Goal: Task Accomplishment & Management: Manage account settings

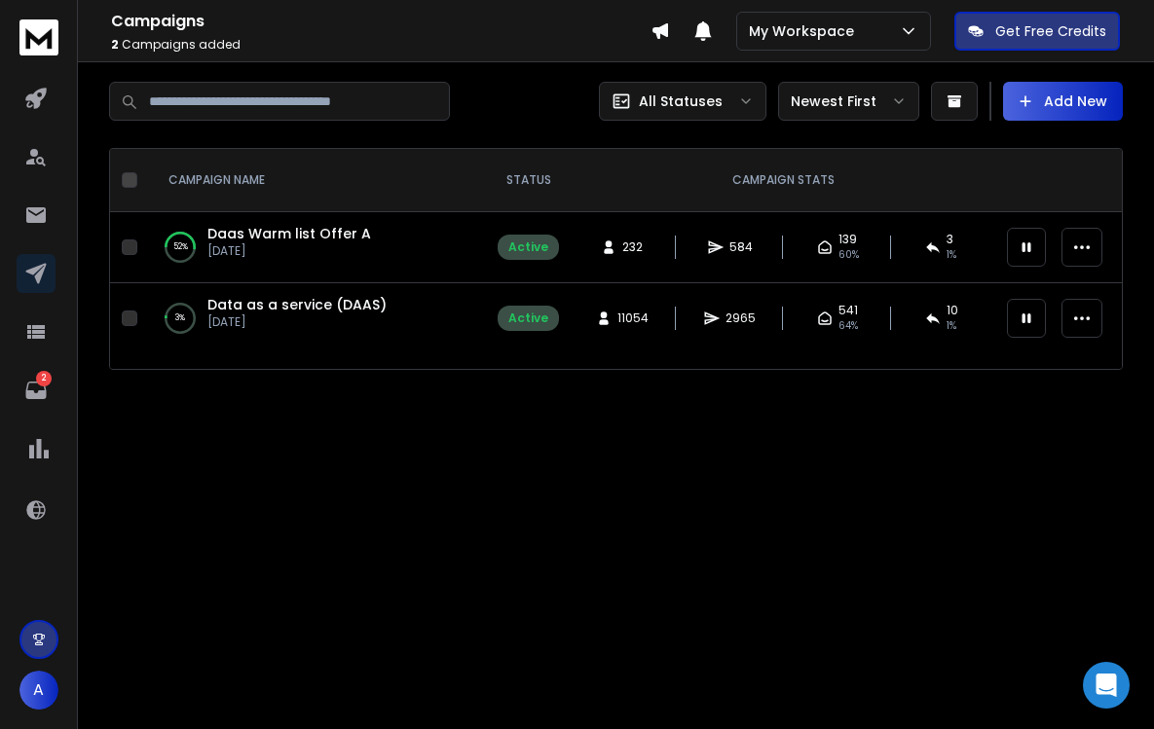
click at [1077, 320] on icon "button" at bounding box center [1081, 318] width 19 height 19
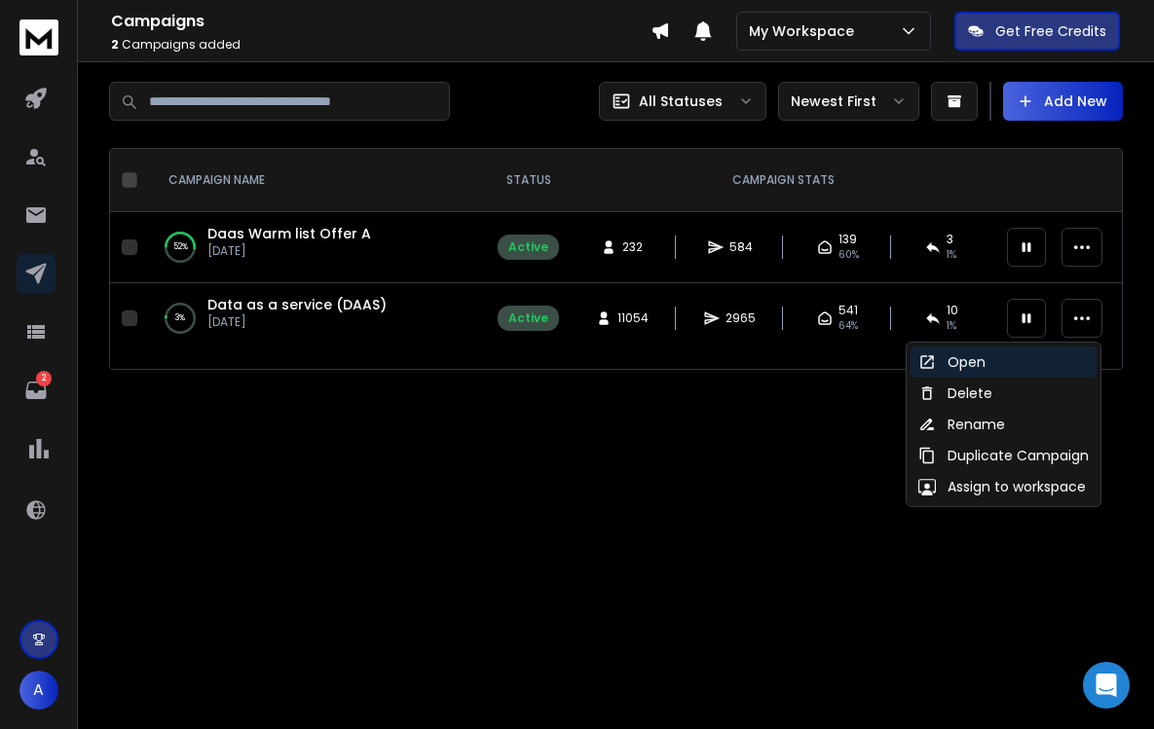
click at [1052, 352] on div "Open" at bounding box center [1003, 362] width 186 height 31
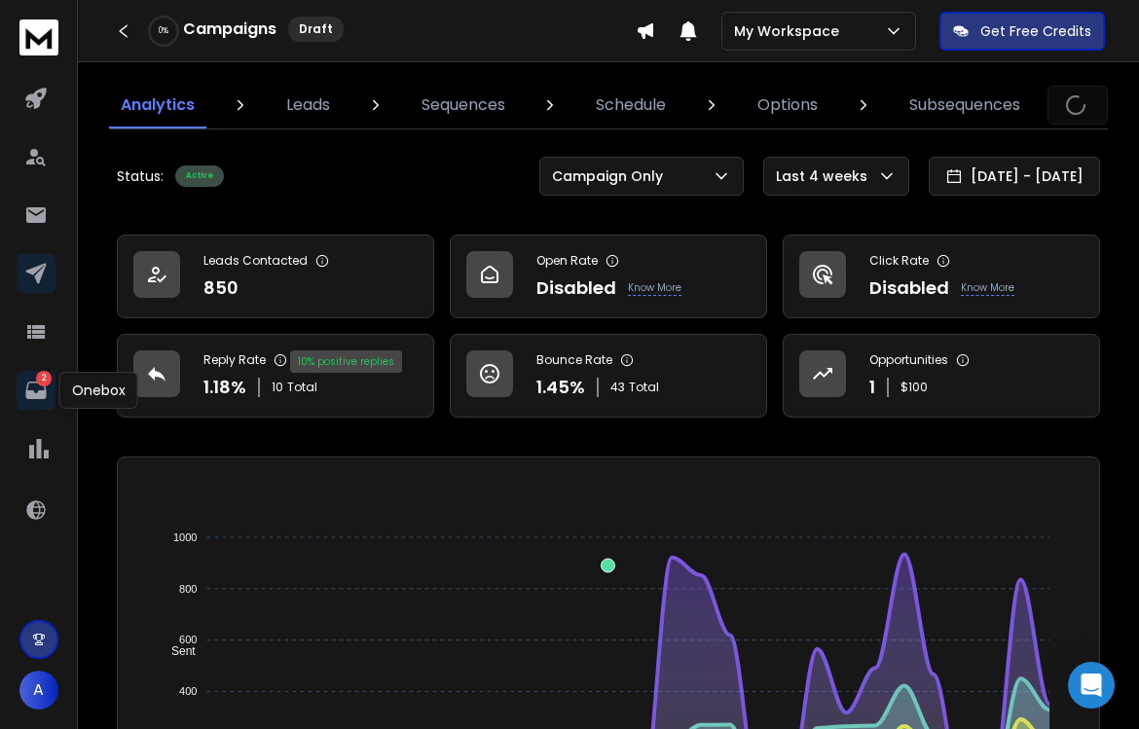
click at [47, 377] on p "2" at bounding box center [44, 379] width 16 height 16
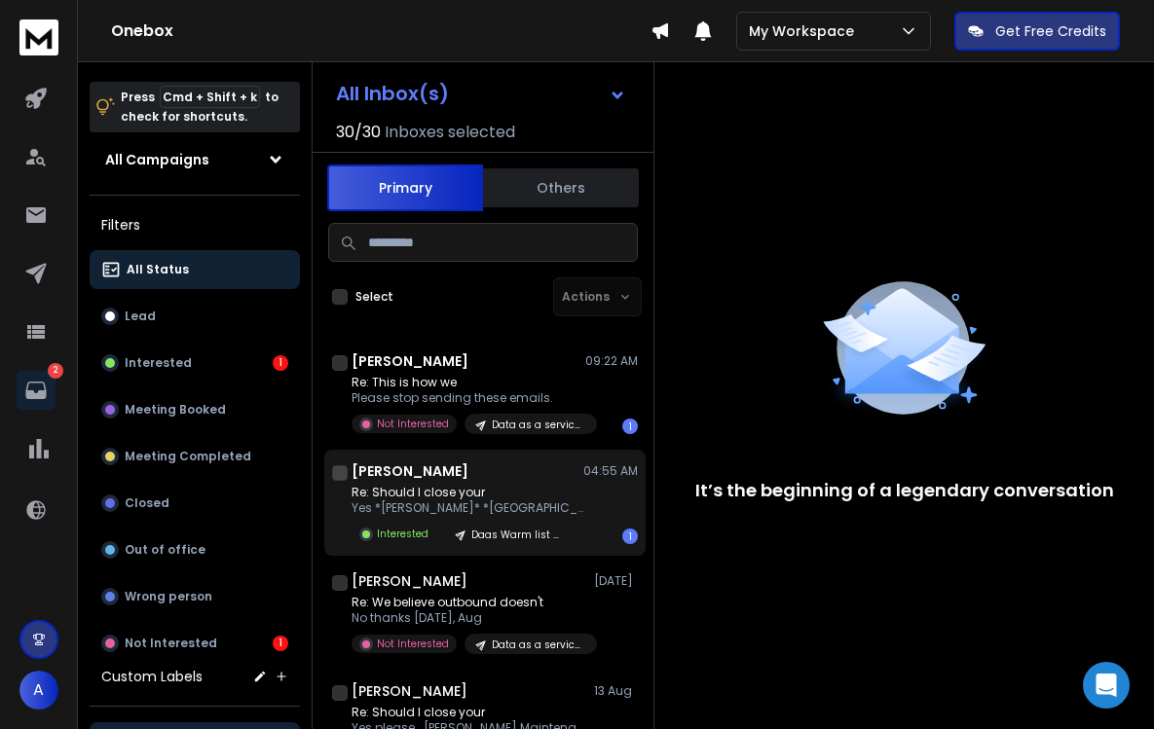
click at [484, 499] on p "Re: Should I close your" at bounding box center [468, 493] width 234 height 16
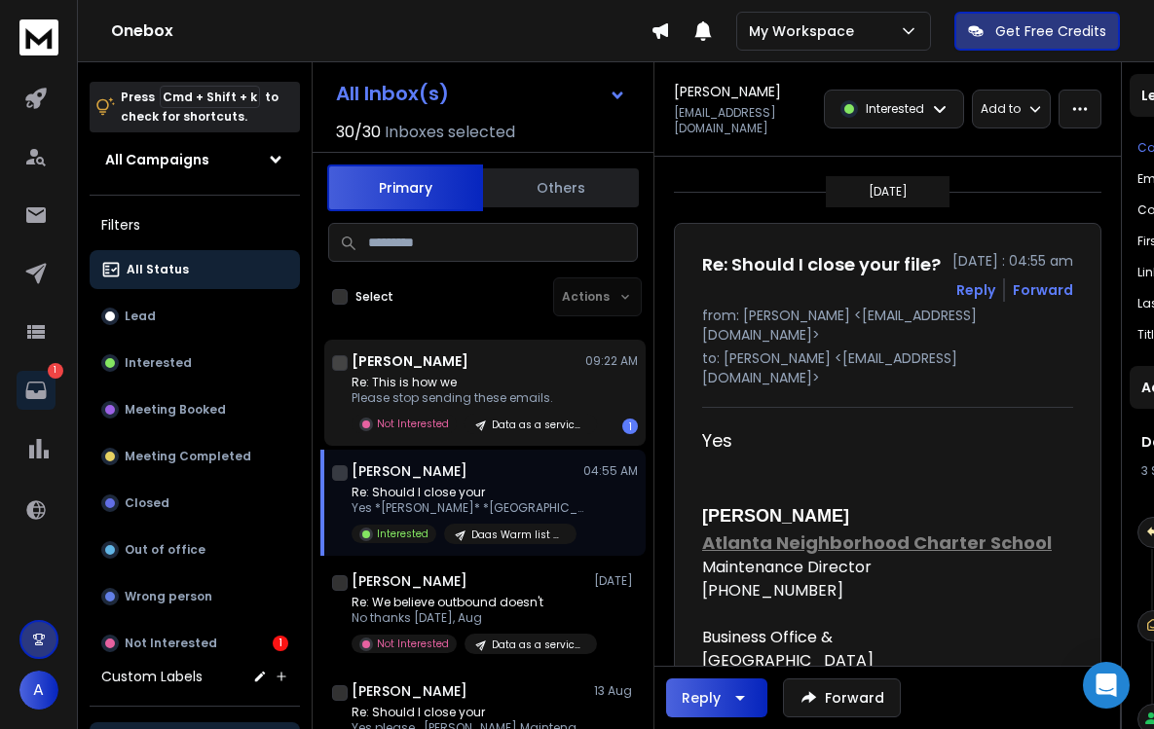
click at [461, 363] on div "Faith Polk 09:22 AM" at bounding box center [494, 360] width 286 height 19
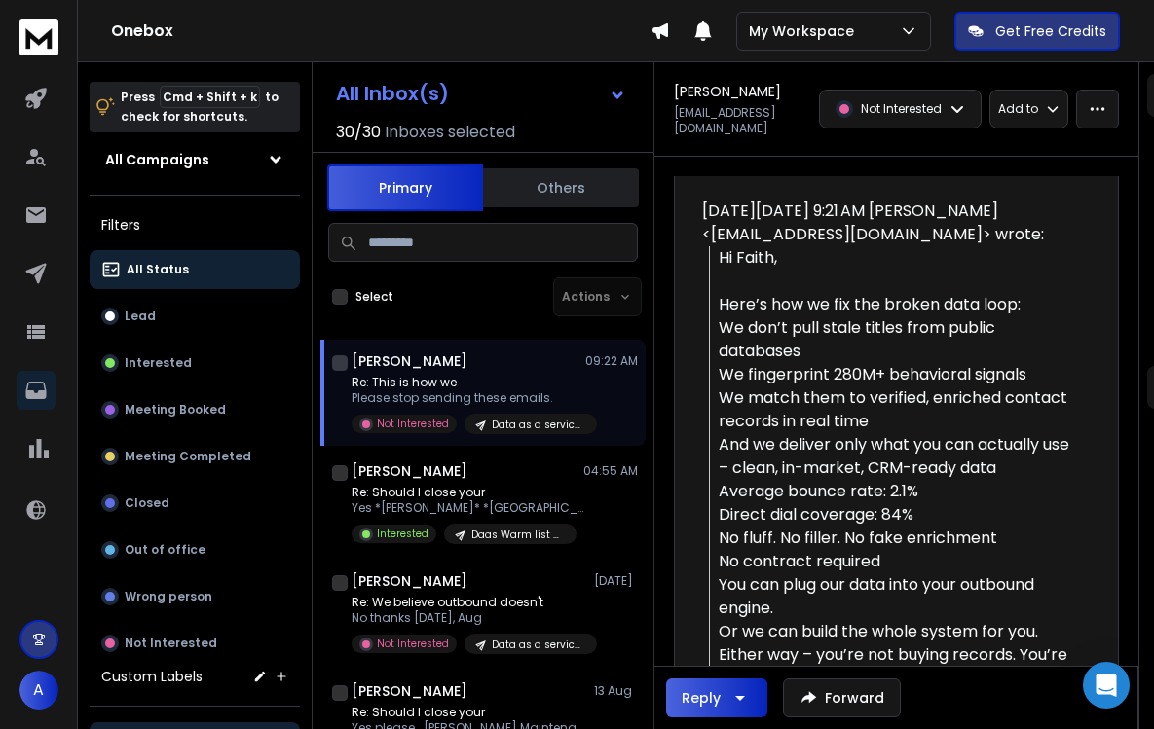
scroll to position [731, 0]
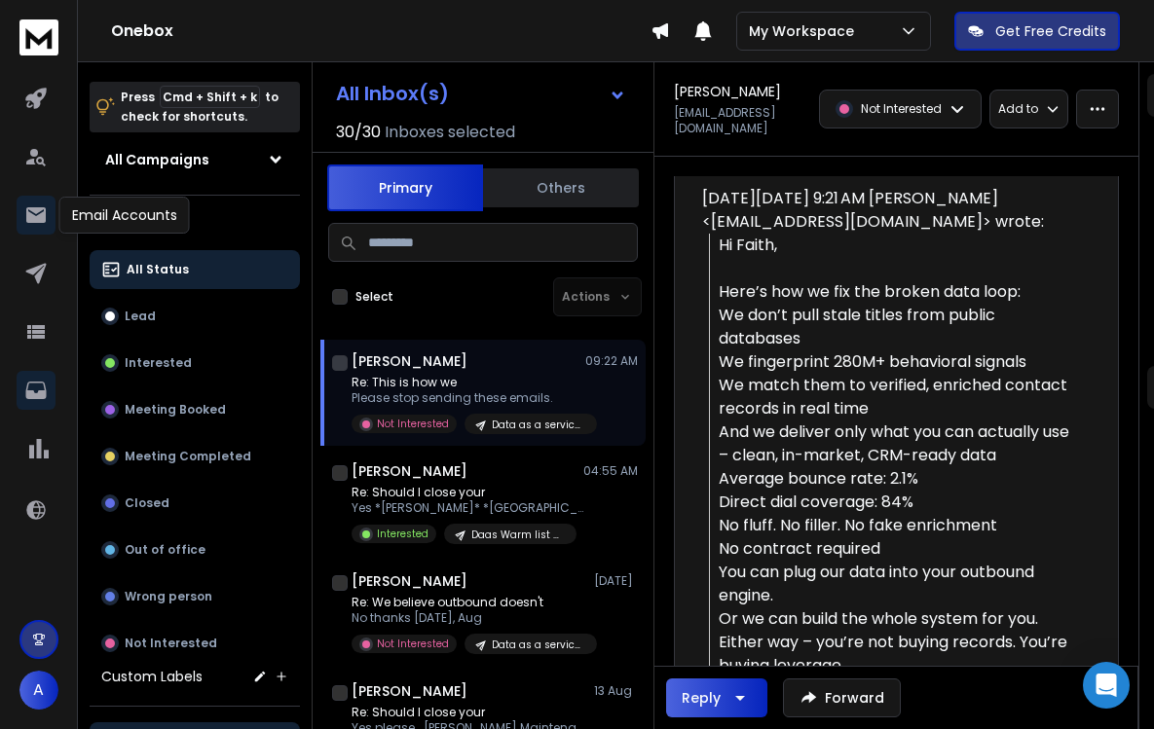
click at [44, 216] on icon at bounding box center [35, 215] width 19 height 16
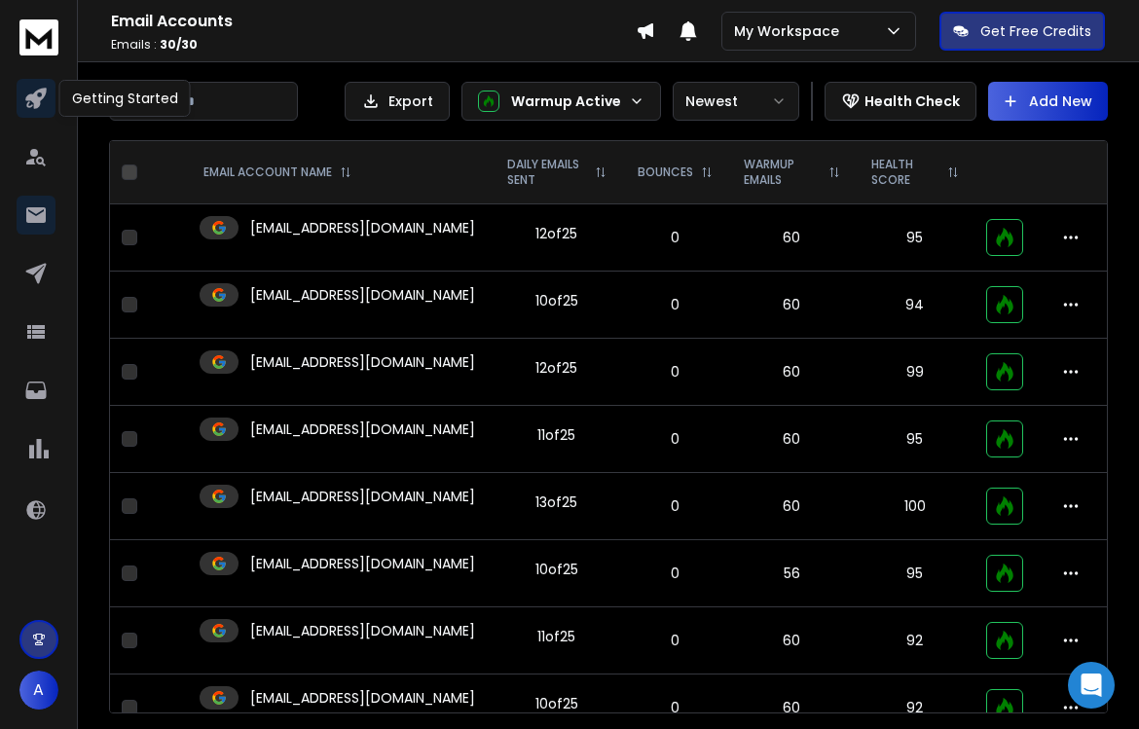
click at [44, 107] on icon at bounding box center [35, 98] width 23 height 23
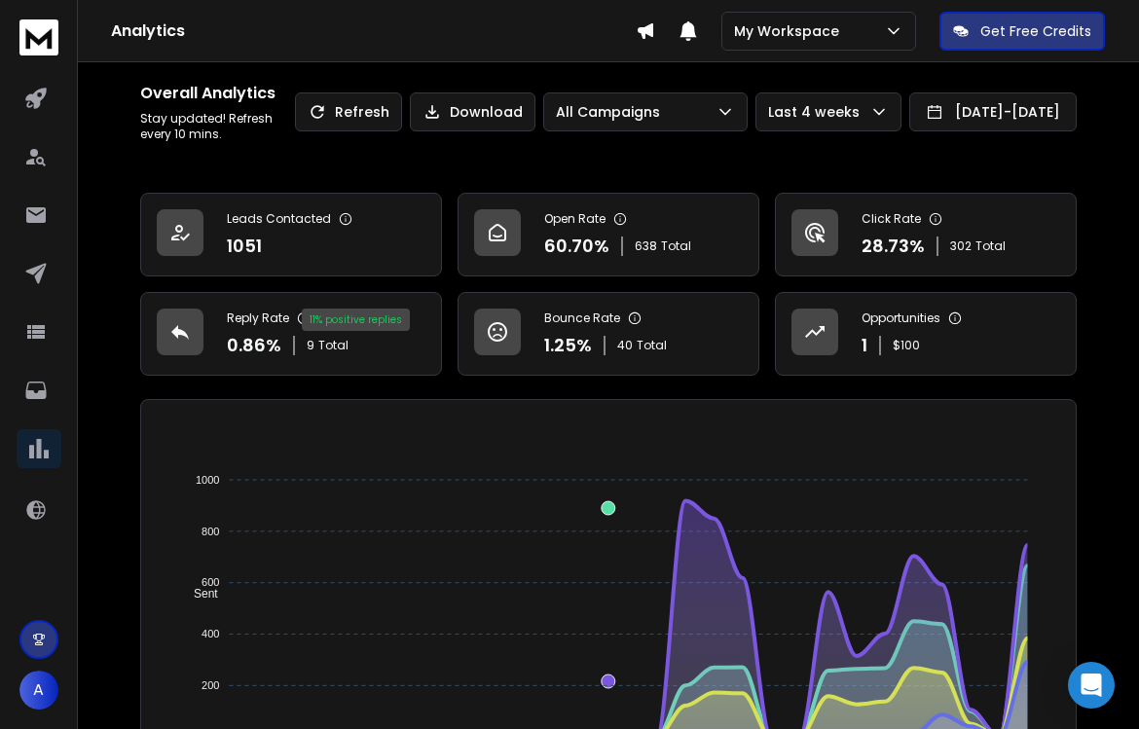
scroll to position [503, 0]
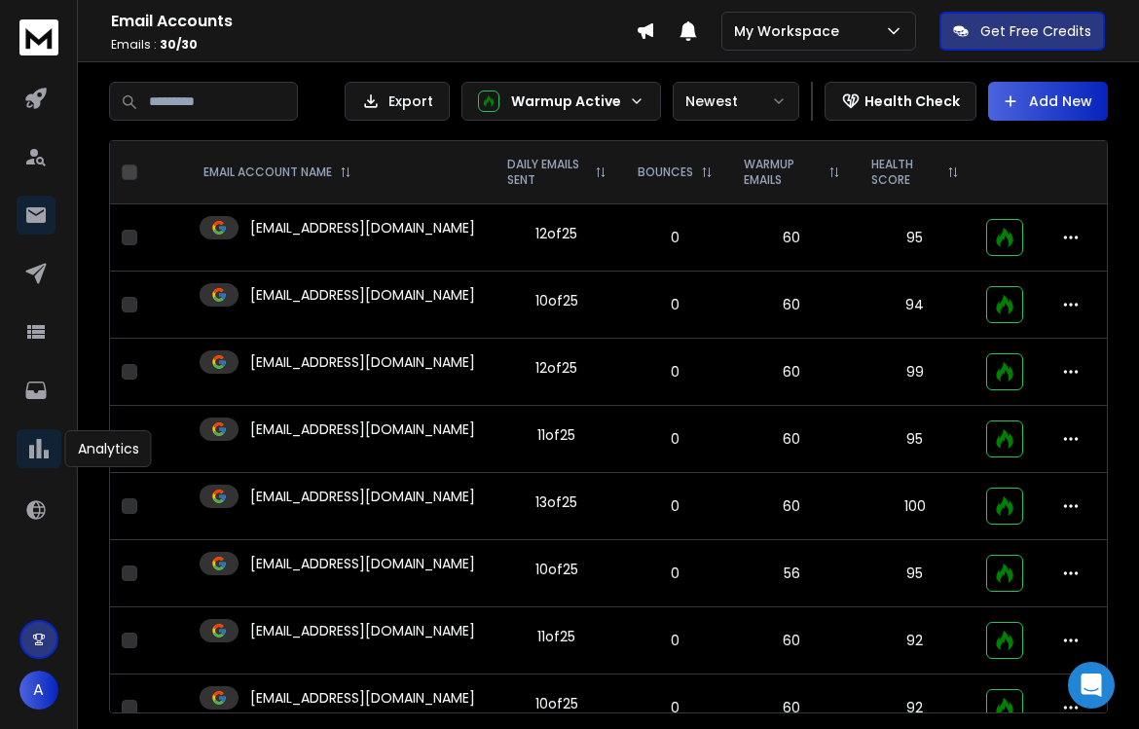
click at [43, 446] on icon at bounding box center [38, 448] width 29 height 29
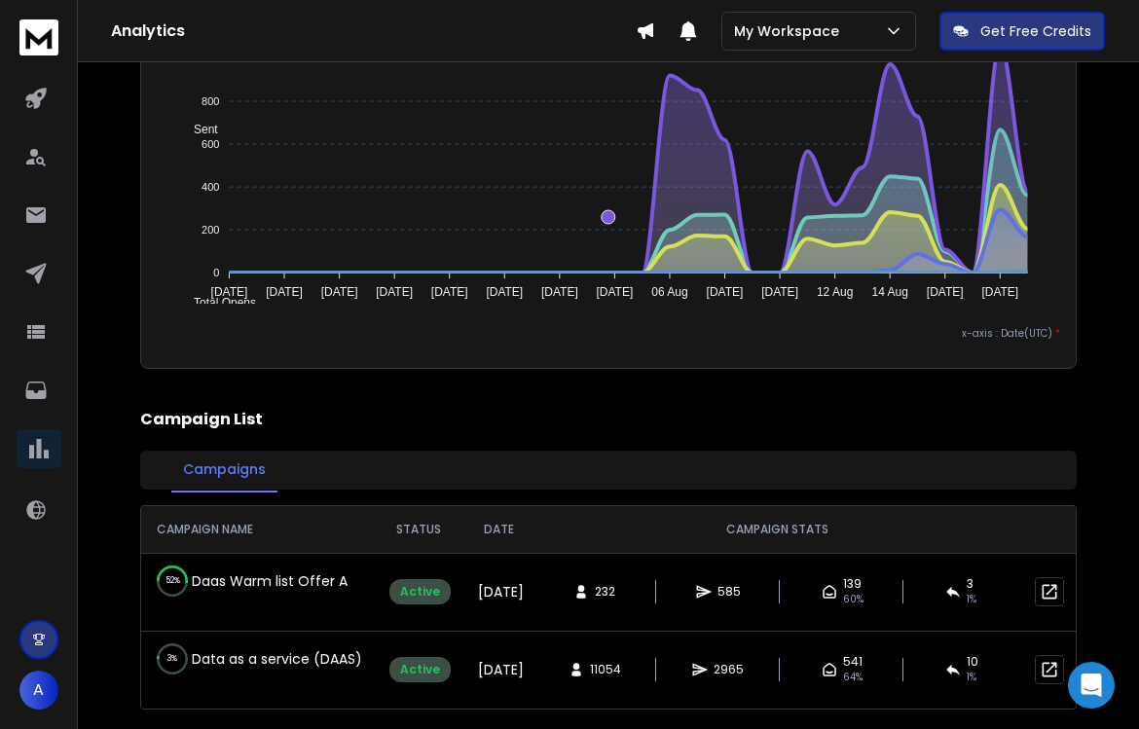
scroll to position [503, 0]
click at [1043, 673] on icon at bounding box center [1050, 670] width 15 height 15
click at [1042, 599] on icon at bounding box center [1049, 591] width 19 height 19
click at [1045, 674] on icon at bounding box center [1049, 669] width 19 height 19
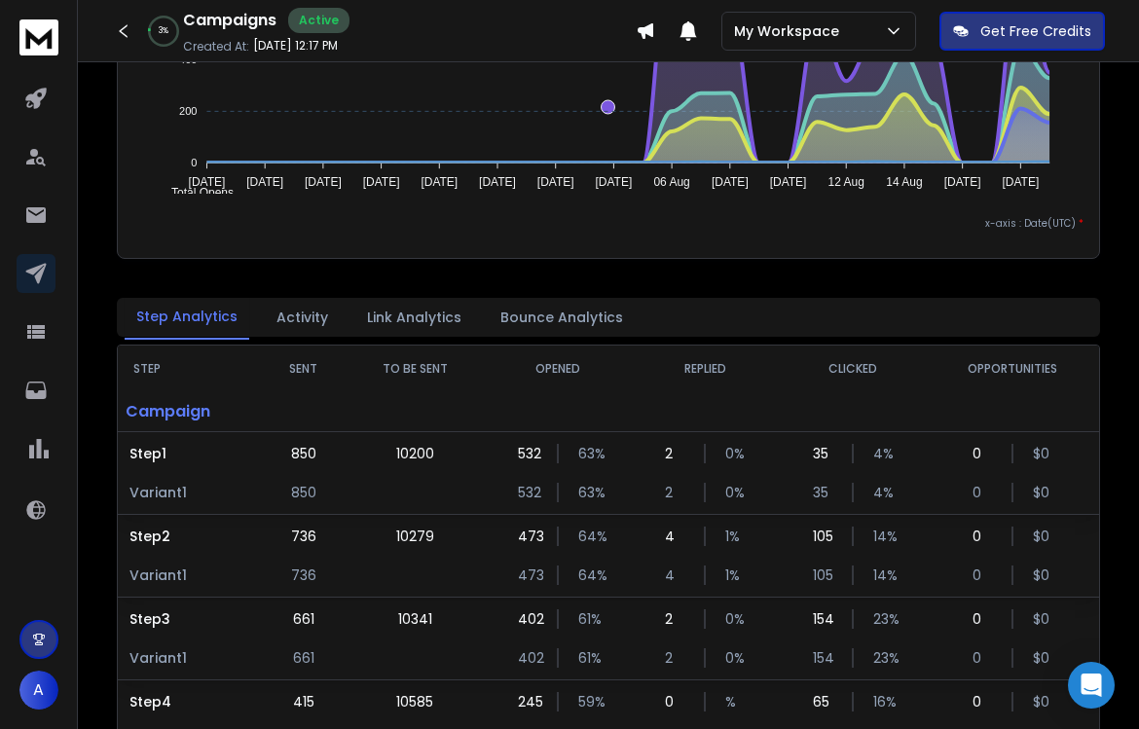
scroll to position [819, 0]
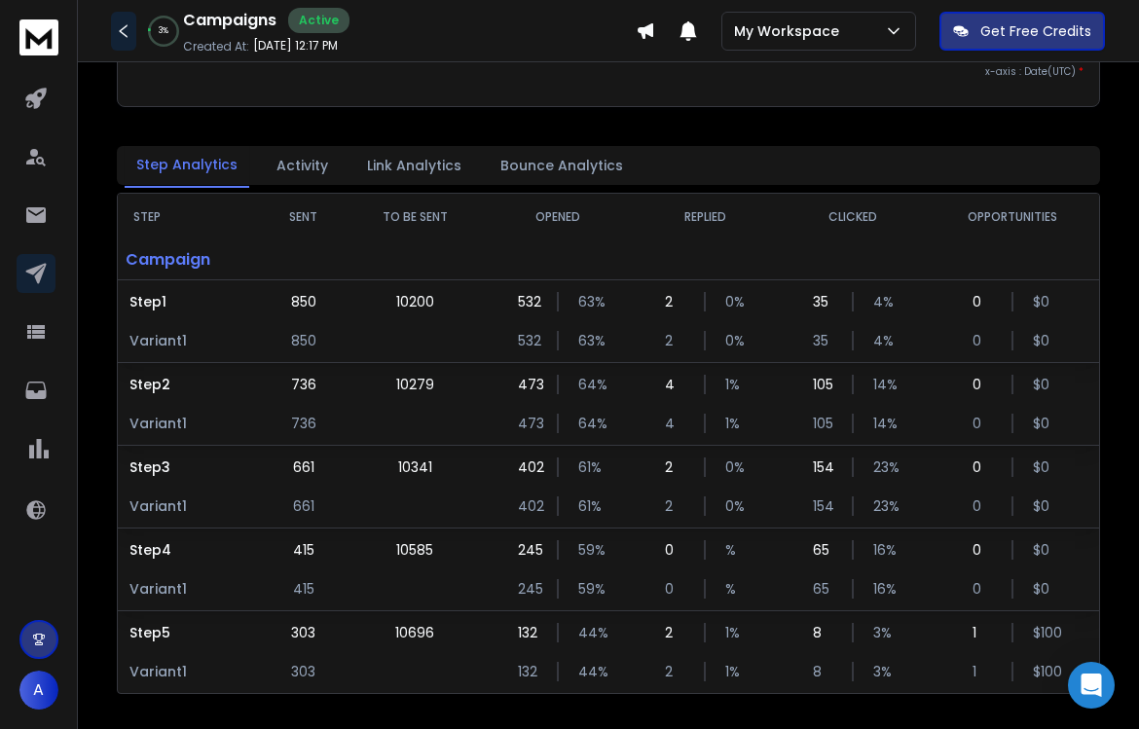
click at [119, 34] on icon at bounding box center [124, 31] width 18 height 18
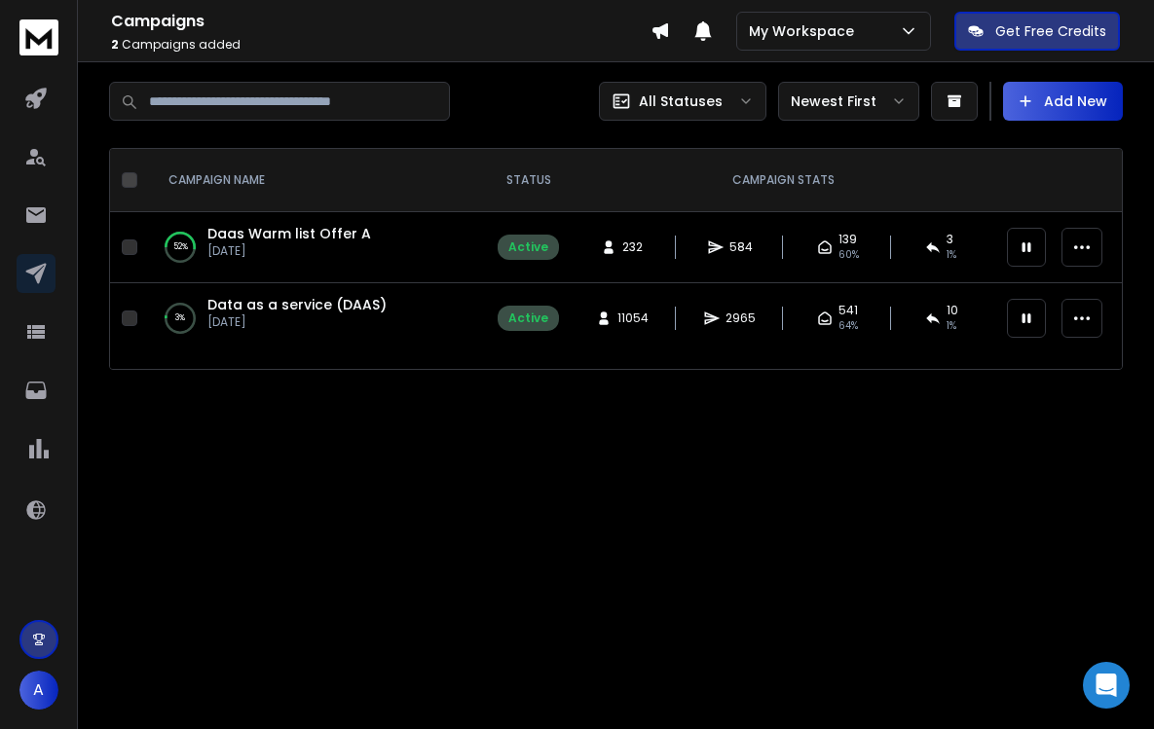
click at [1096, 247] on button "button" at bounding box center [1081, 247] width 41 height 39
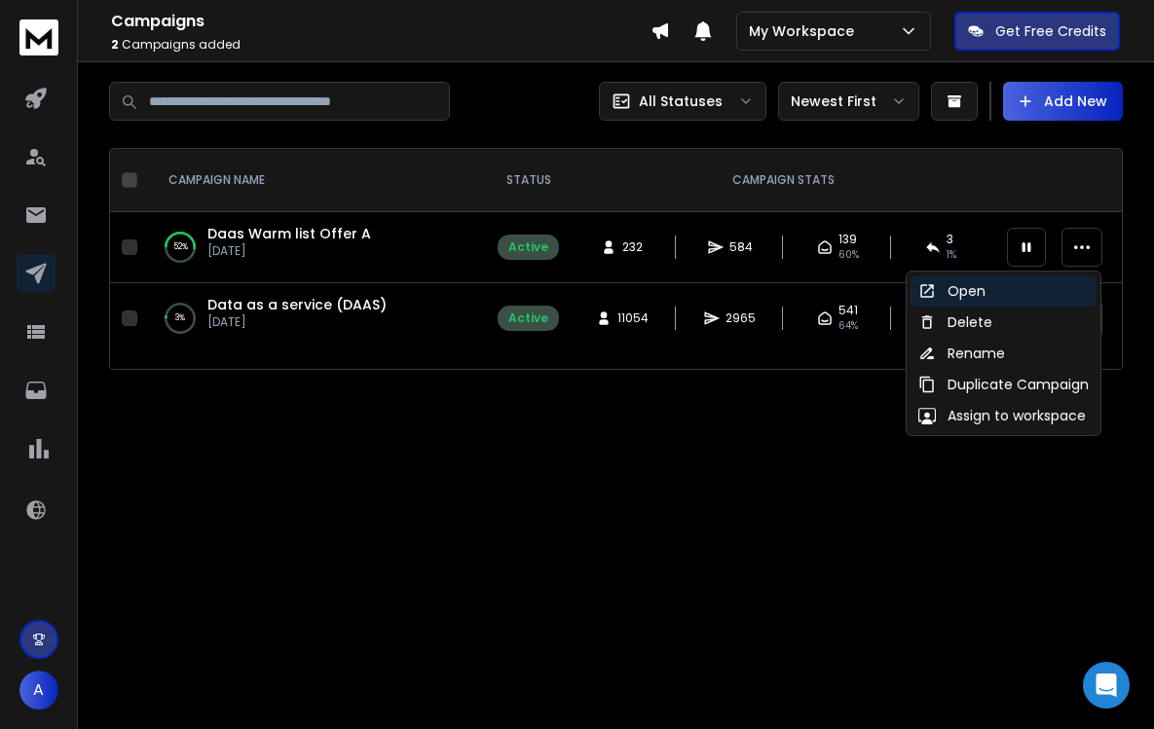
click at [1026, 294] on div "Open" at bounding box center [1003, 291] width 186 height 31
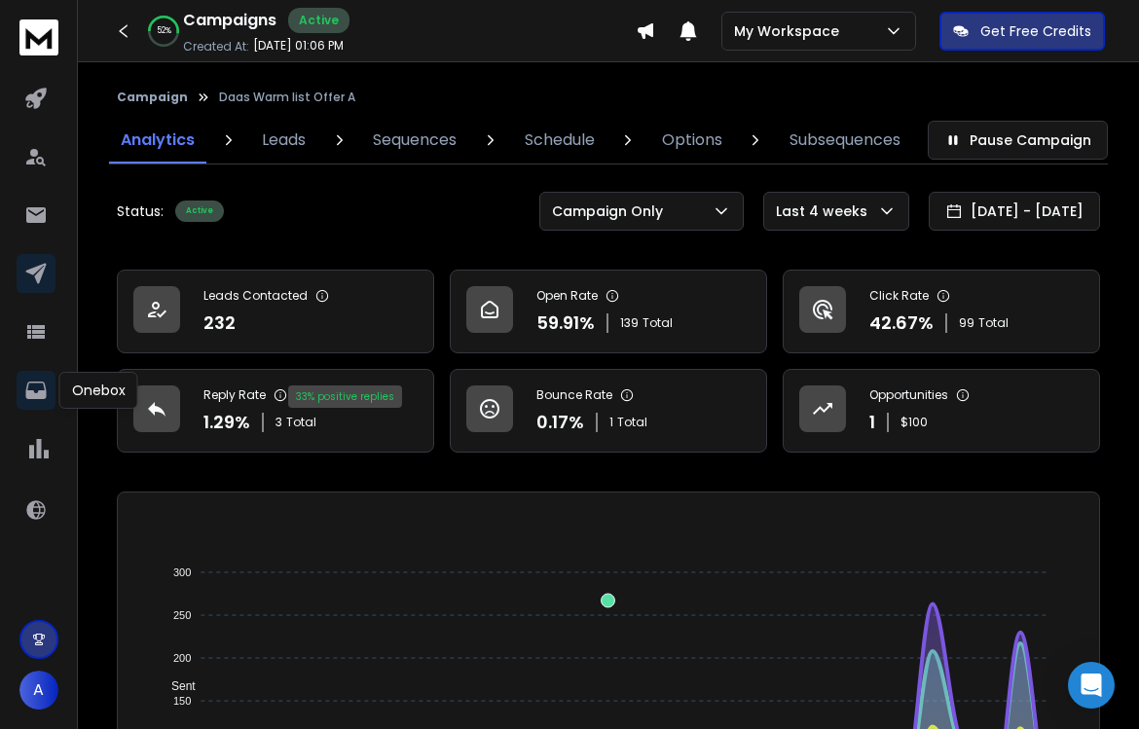
click at [53, 388] on link at bounding box center [36, 390] width 39 height 39
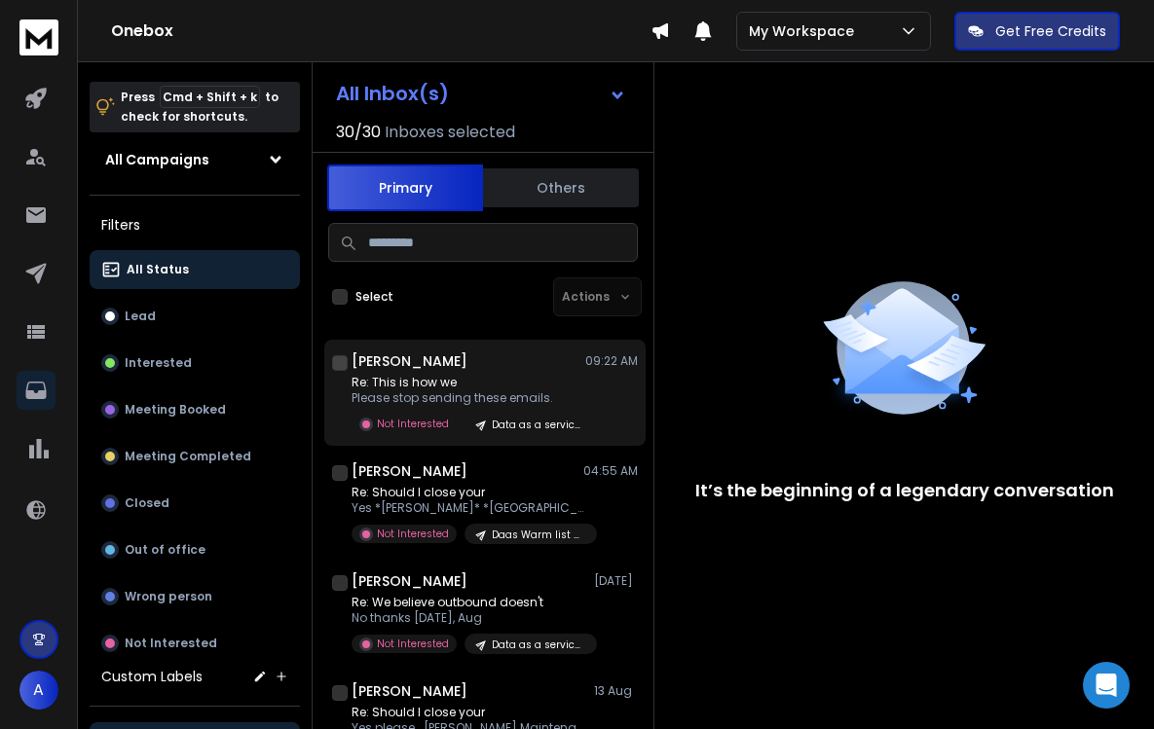
click at [469, 399] on p "Please stop sending these emails." at bounding box center [468, 398] width 234 height 16
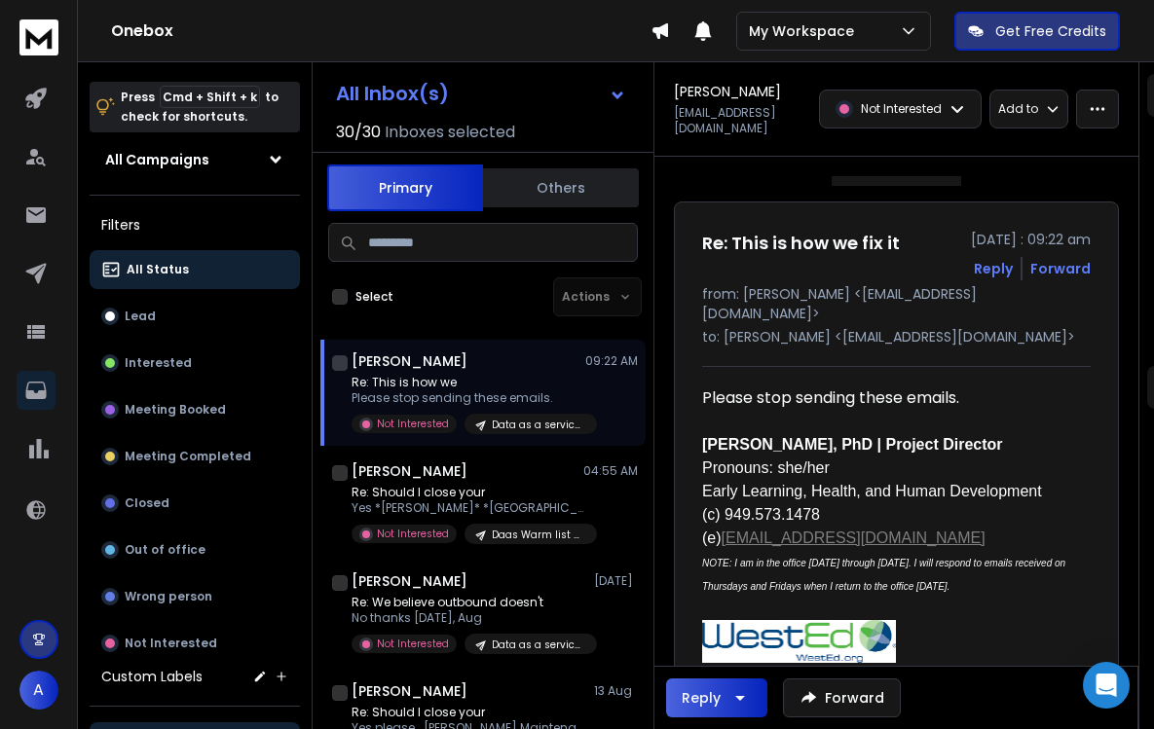
scroll to position [22, 0]
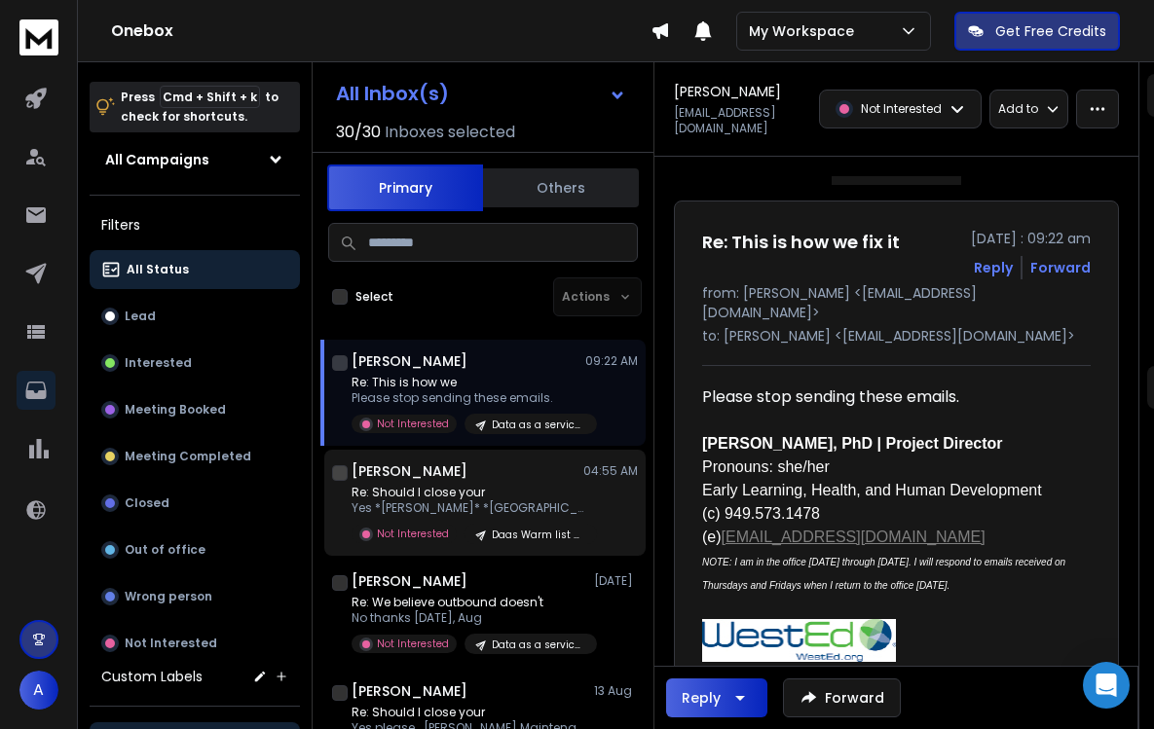
click at [522, 500] on p "Yes *Jim Kessenich* *Atlanta Neighborhood" at bounding box center [468, 508] width 234 height 16
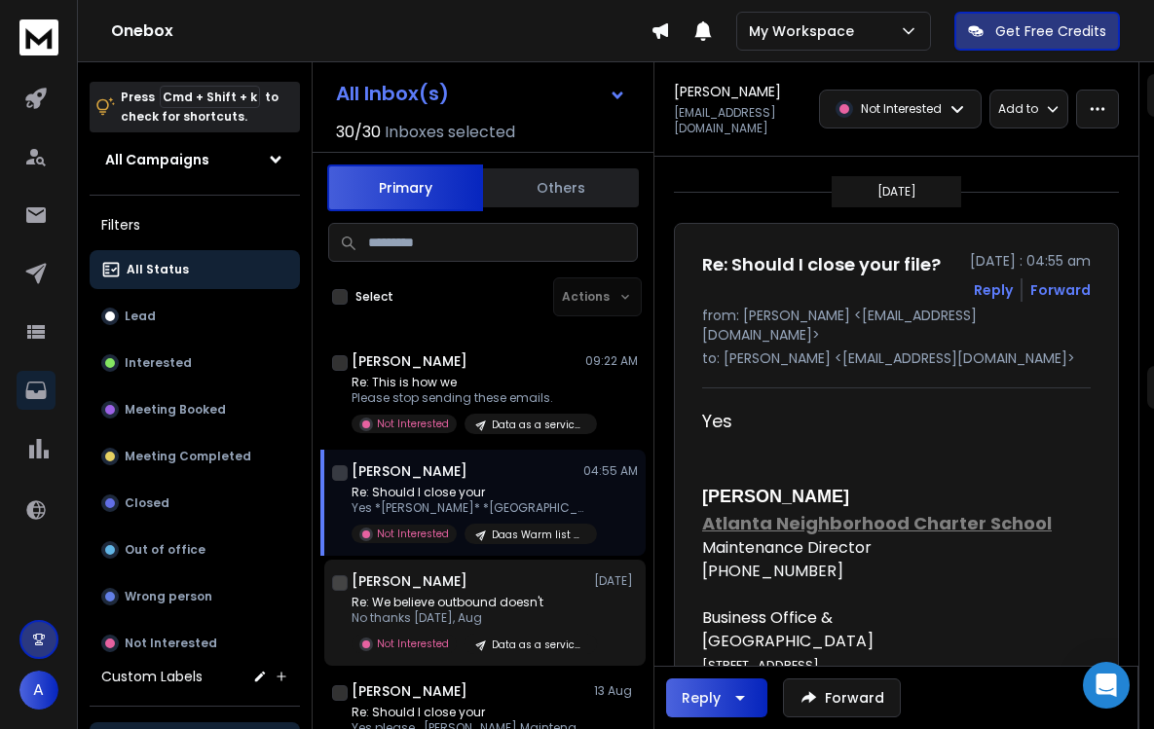
click at [517, 606] on p "Re: We believe outbound doesn't" at bounding box center [468, 603] width 234 height 16
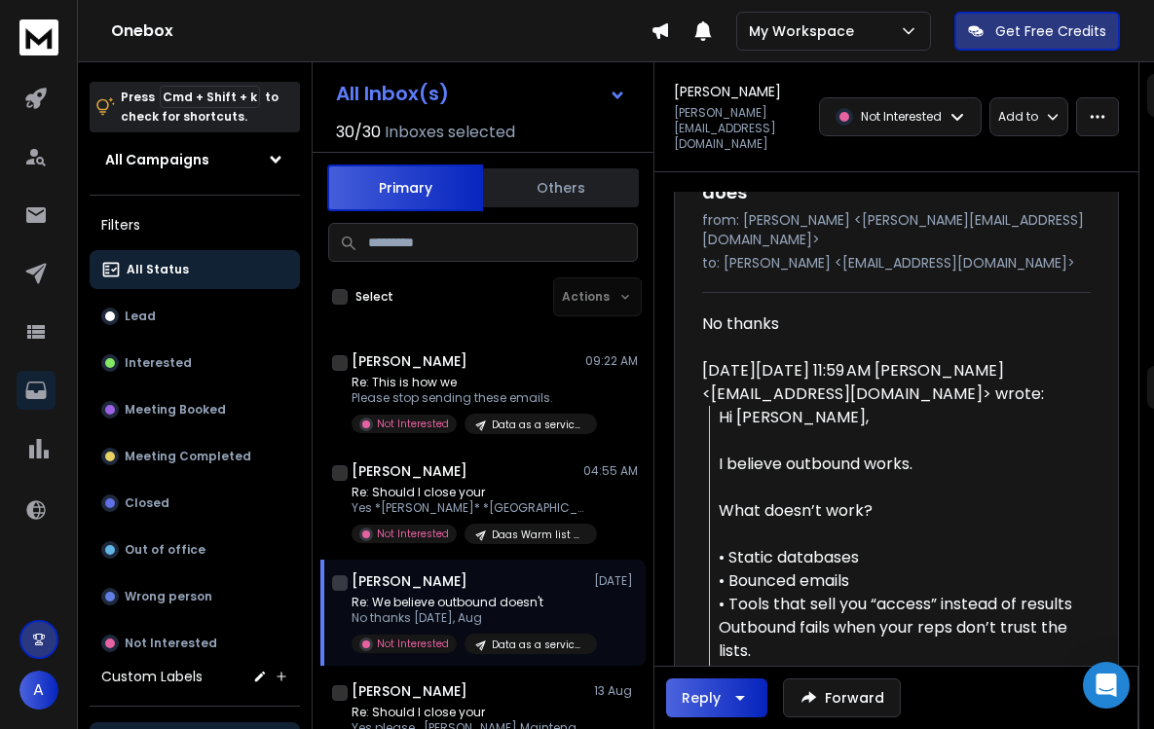
scroll to position [157, 0]
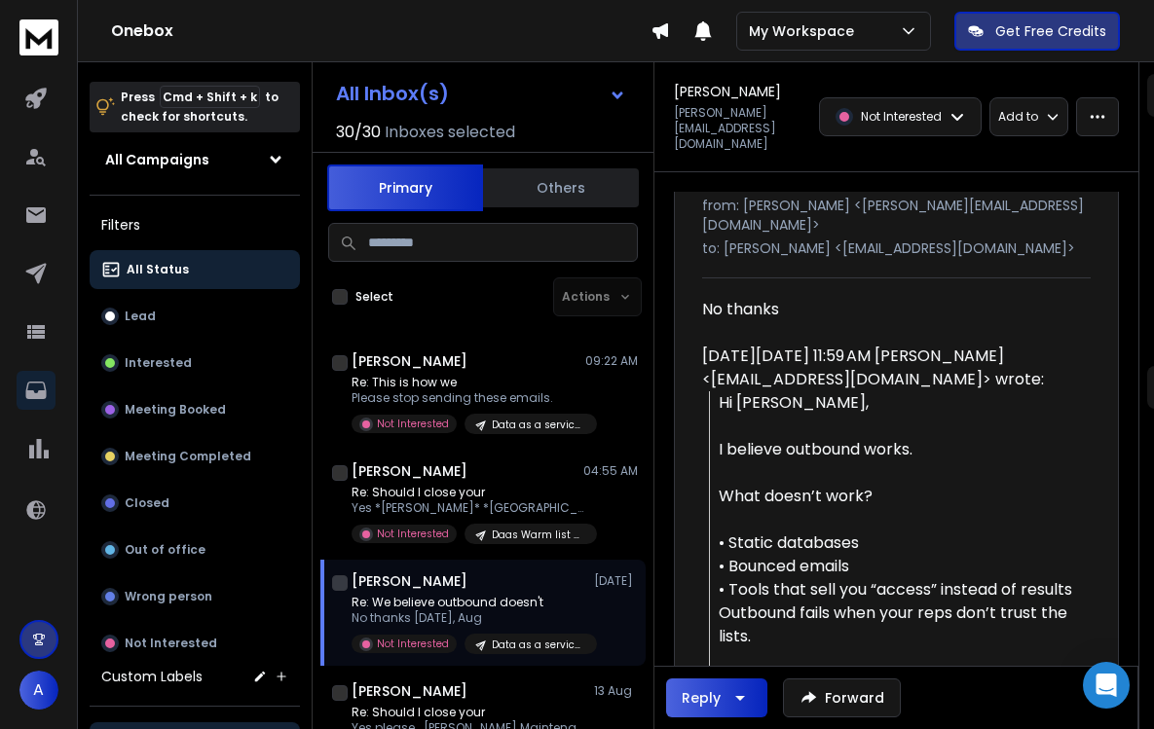
click at [204, 274] on button "All Status" at bounding box center [195, 269] width 210 height 39
click at [33, 38] on img at bounding box center [38, 37] width 39 height 36
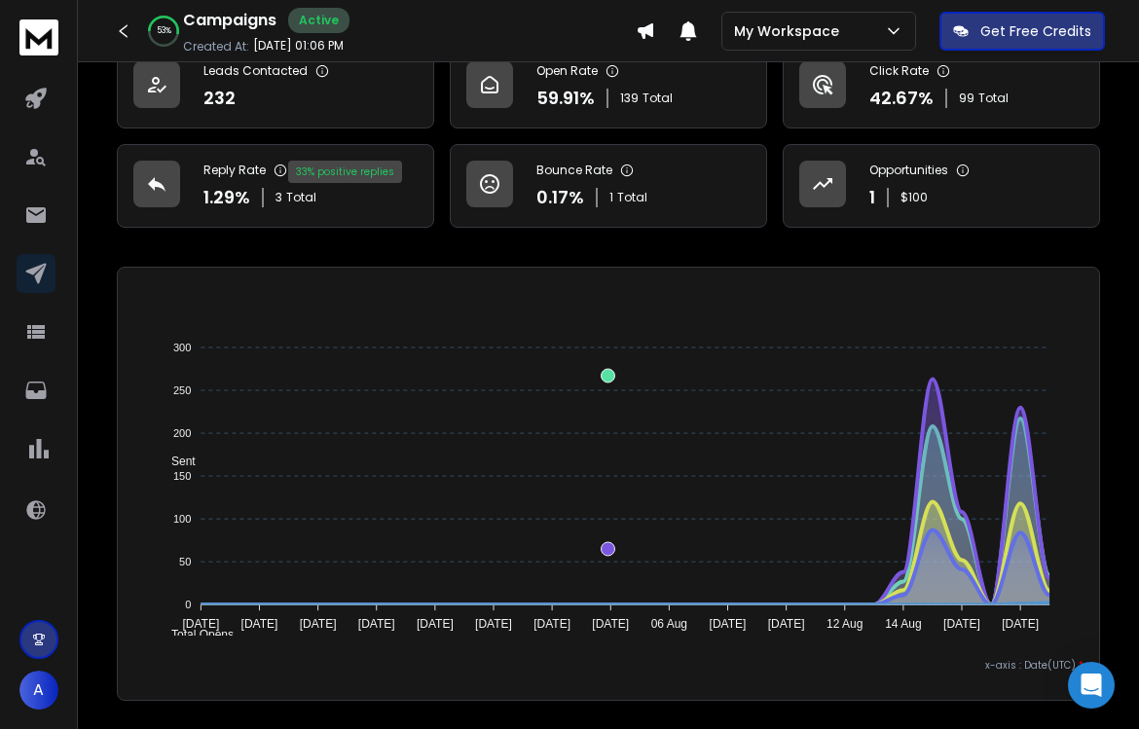
scroll to position [653, 0]
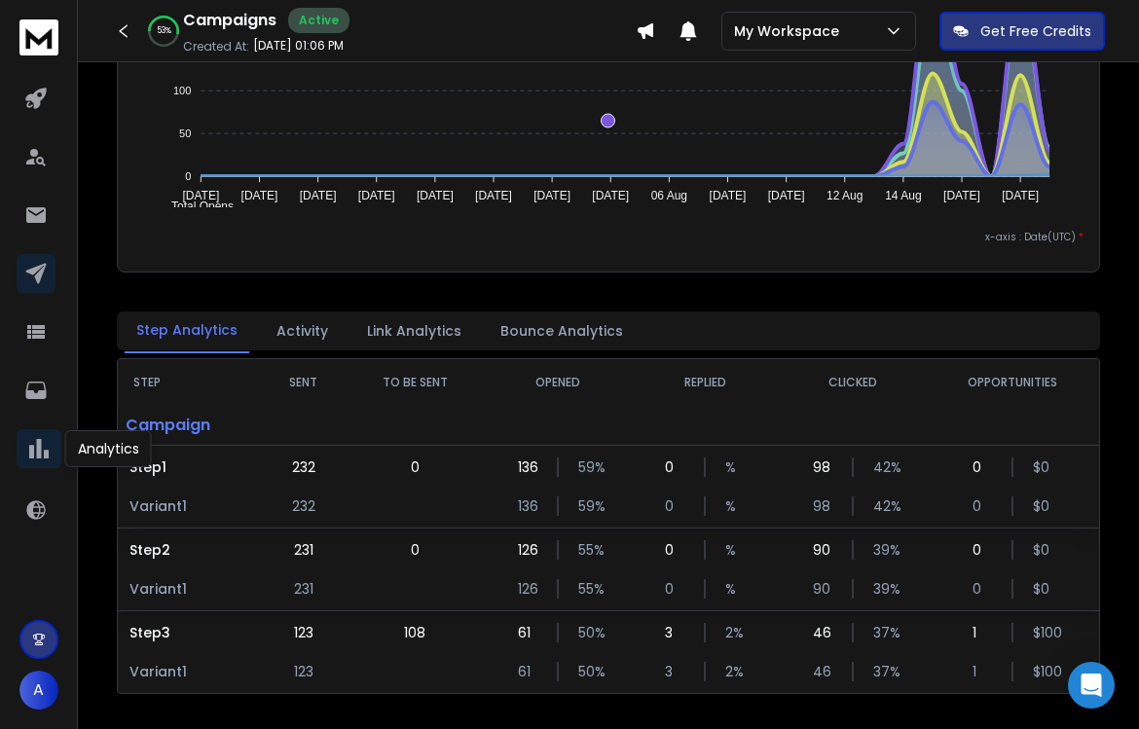
click at [42, 445] on icon at bounding box center [38, 448] width 29 height 29
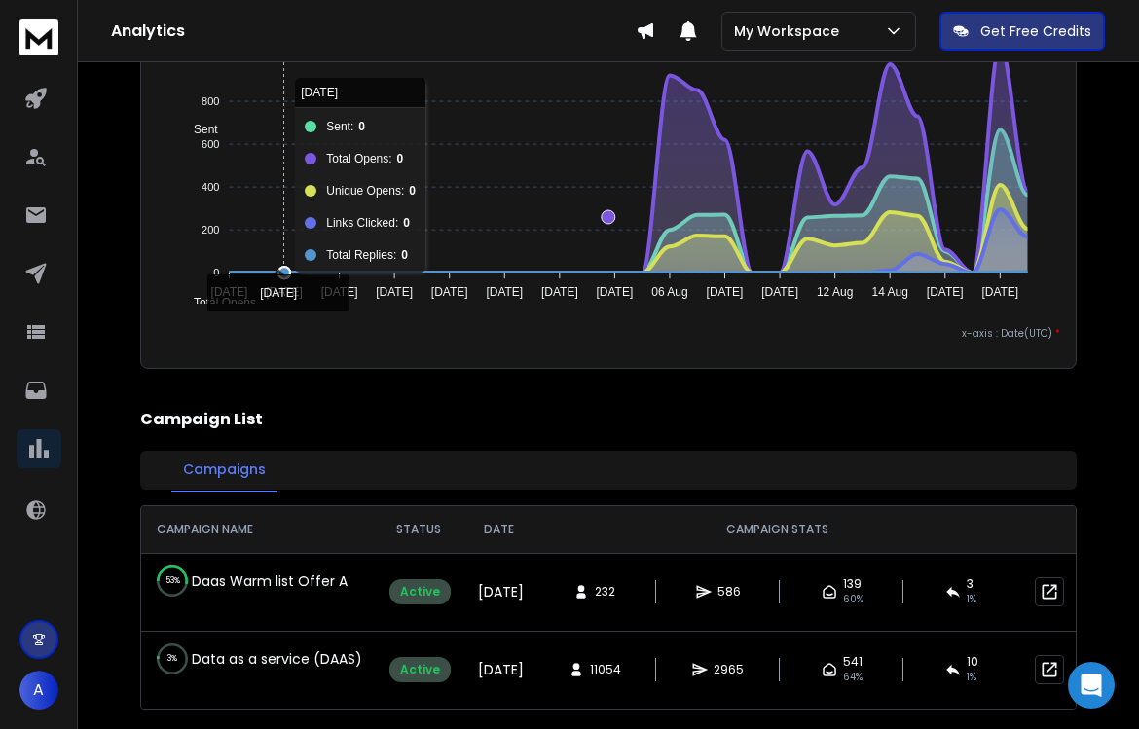
scroll to position [503, 0]
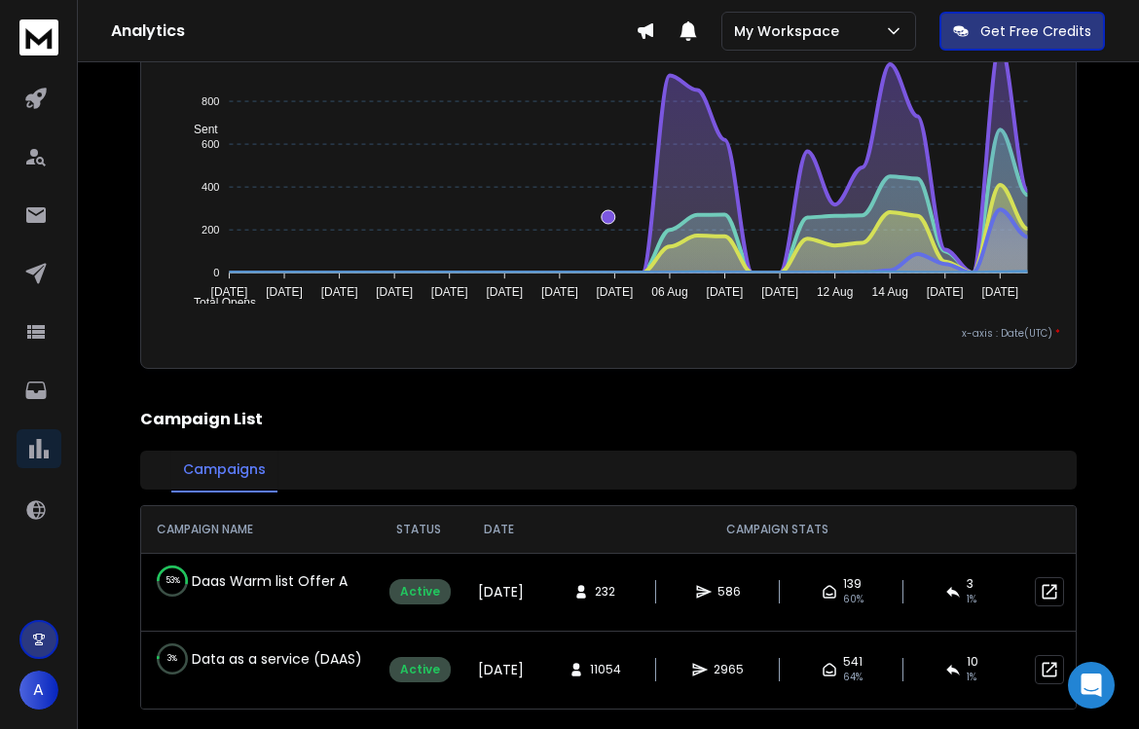
click at [1051, 675] on icon at bounding box center [1049, 669] width 19 height 19
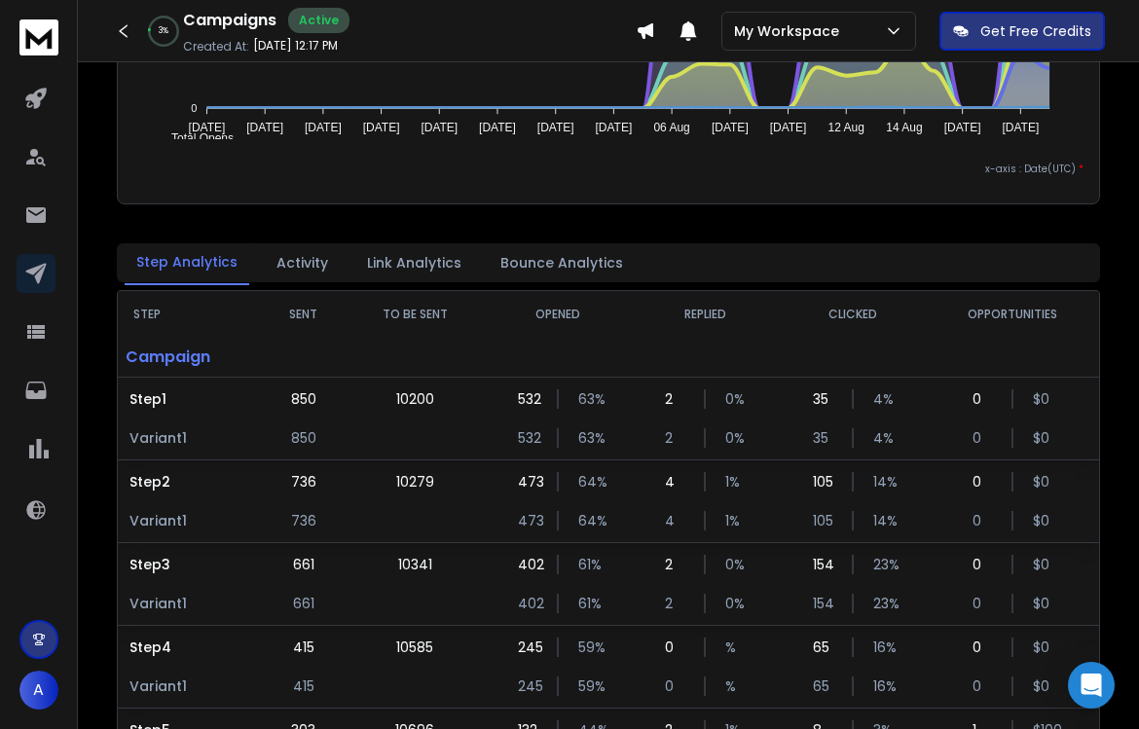
scroll to position [819, 0]
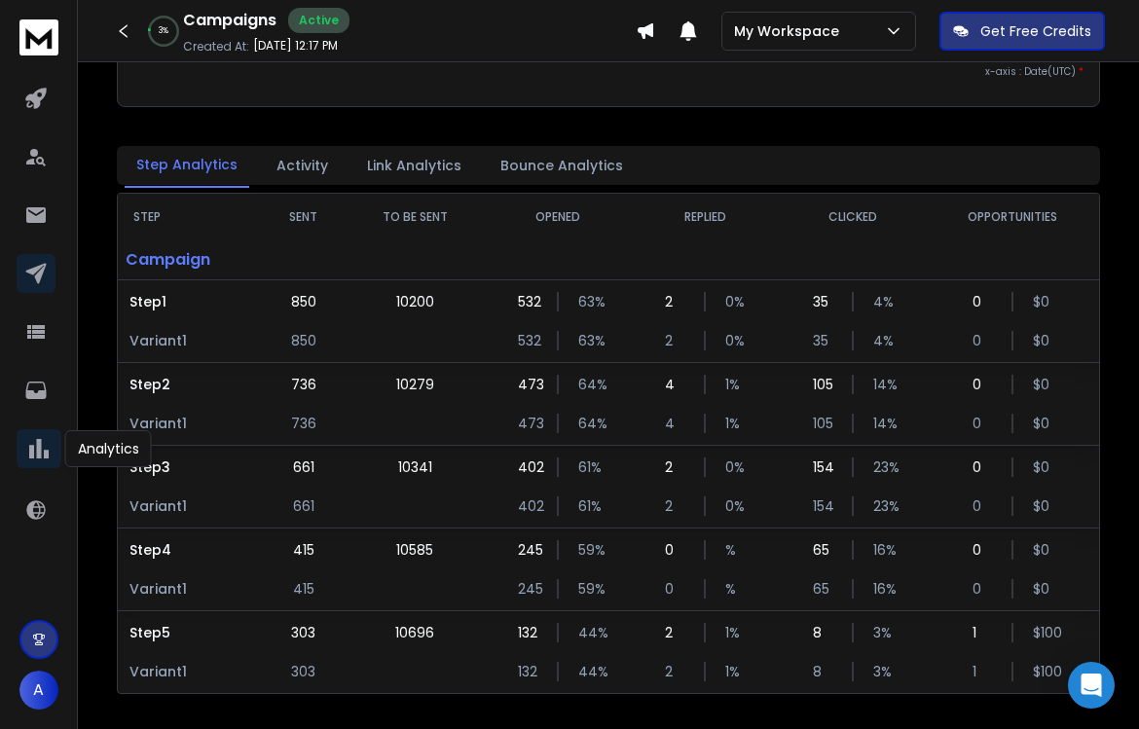
click at [49, 453] on icon at bounding box center [38, 448] width 29 height 29
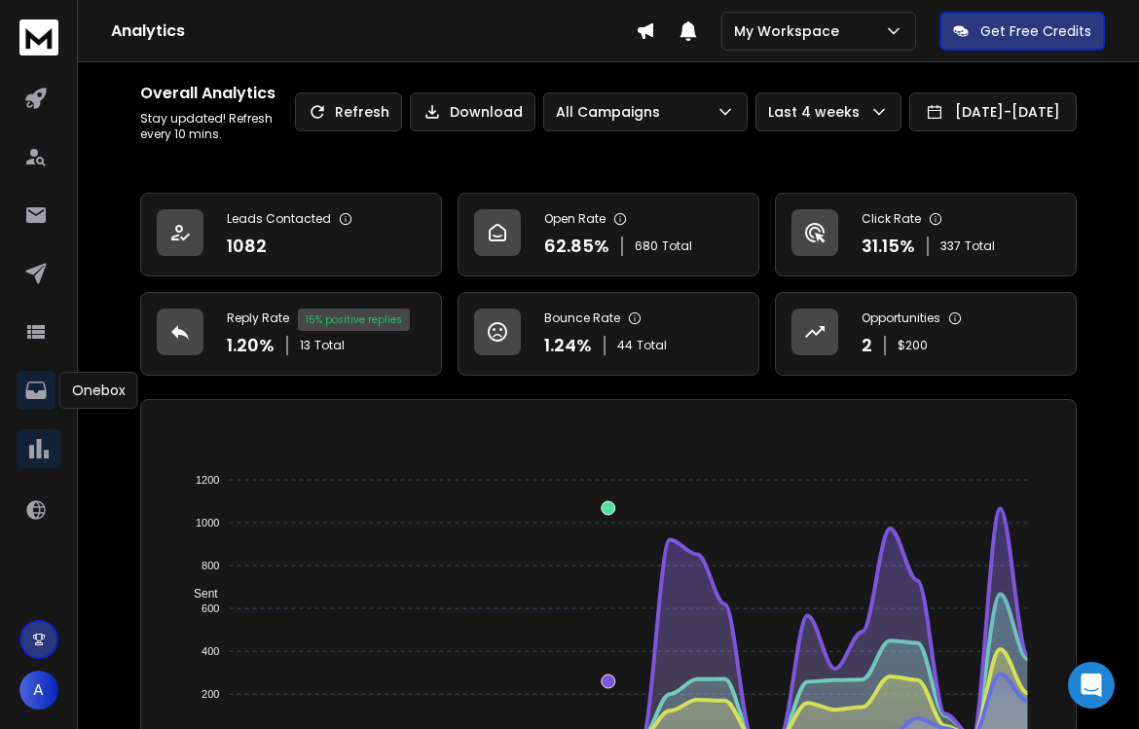
click at [37, 388] on icon at bounding box center [35, 390] width 23 height 23
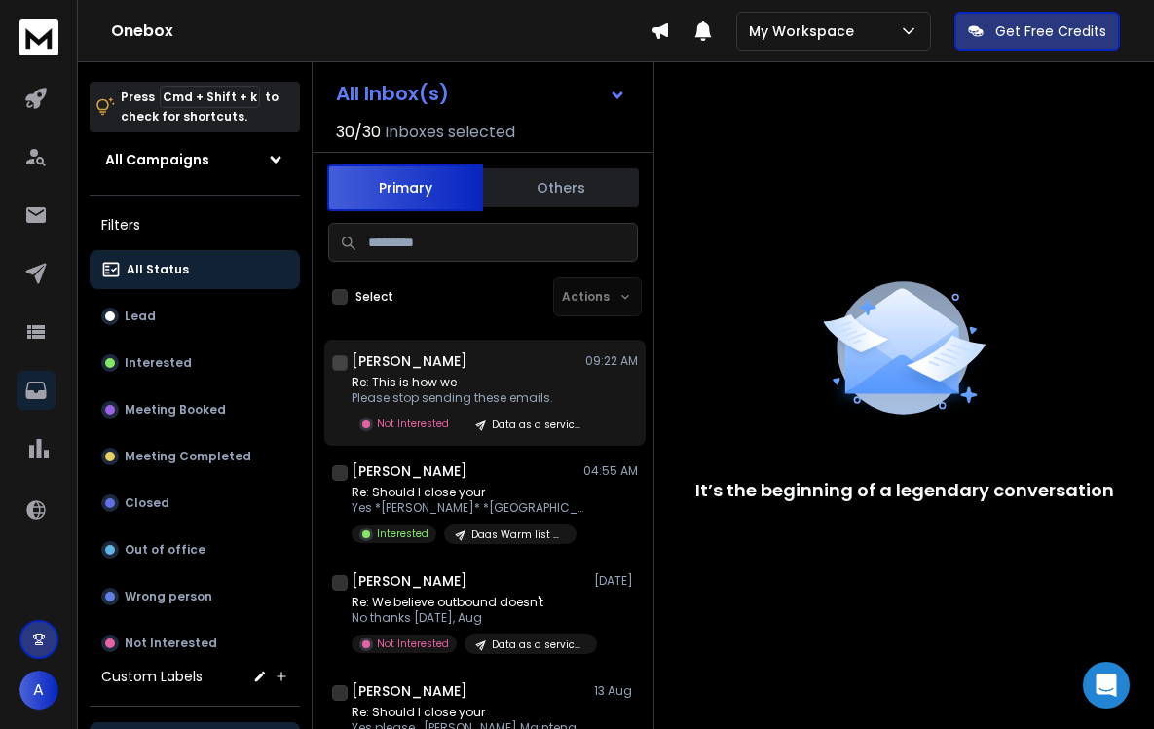
click at [416, 387] on p "Re: This is how we" at bounding box center [468, 383] width 234 height 16
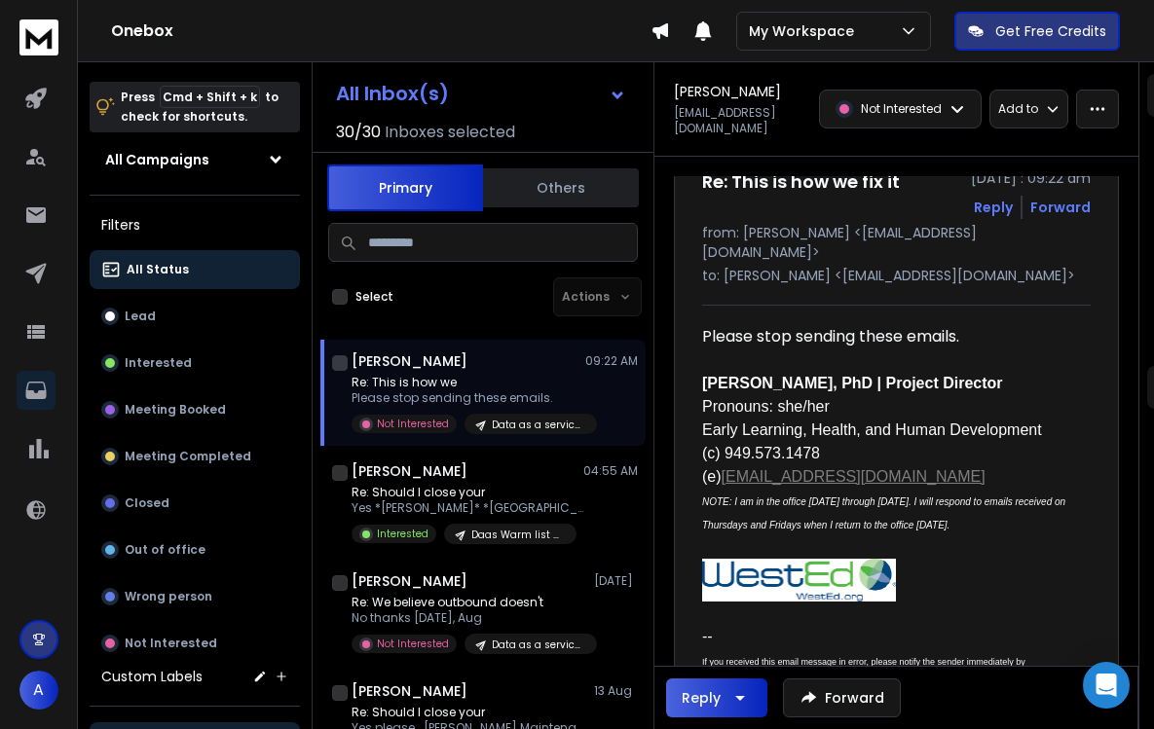
scroll to position [99, 0]
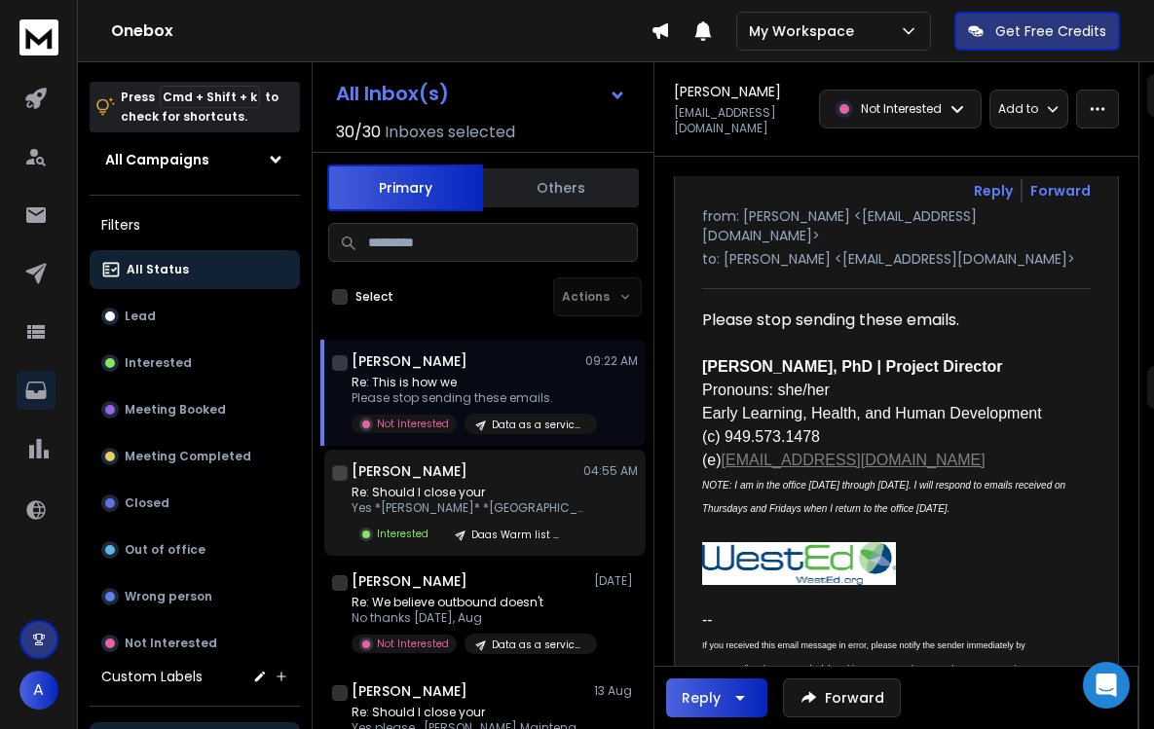
click at [529, 478] on div "Jim Kessenich 04:55 AM" at bounding box center [494, 471] width 286 height 19
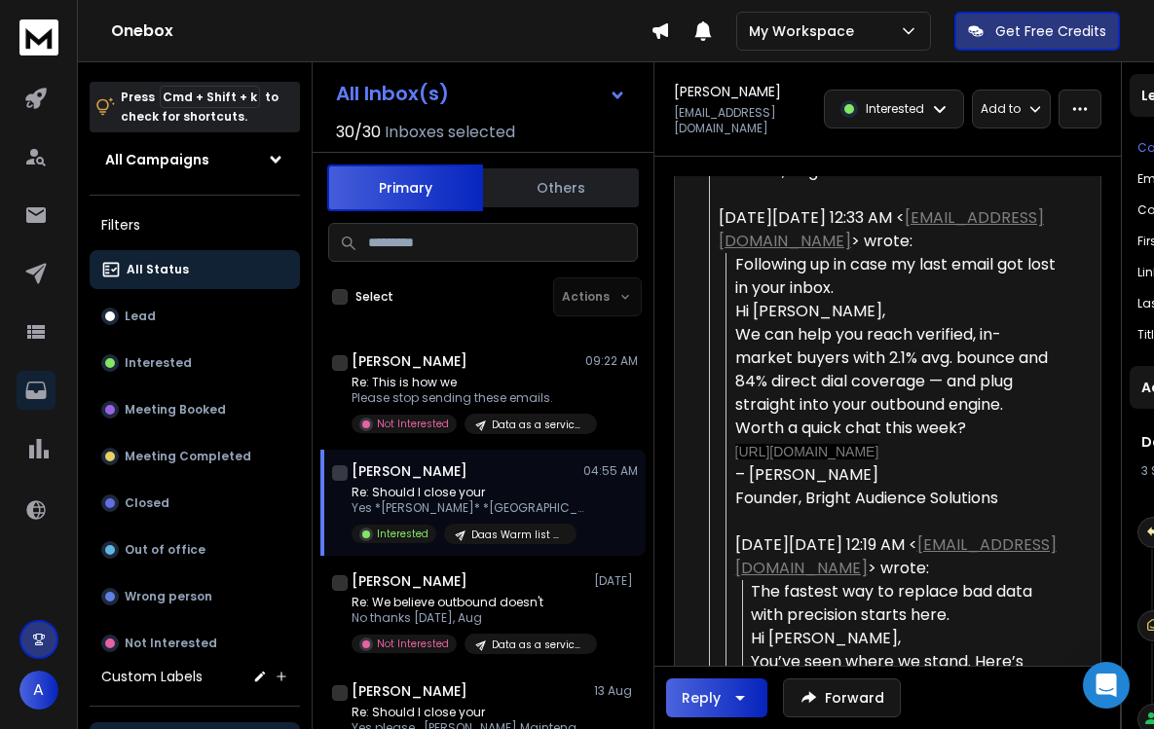
scroll to position [1650, 0]
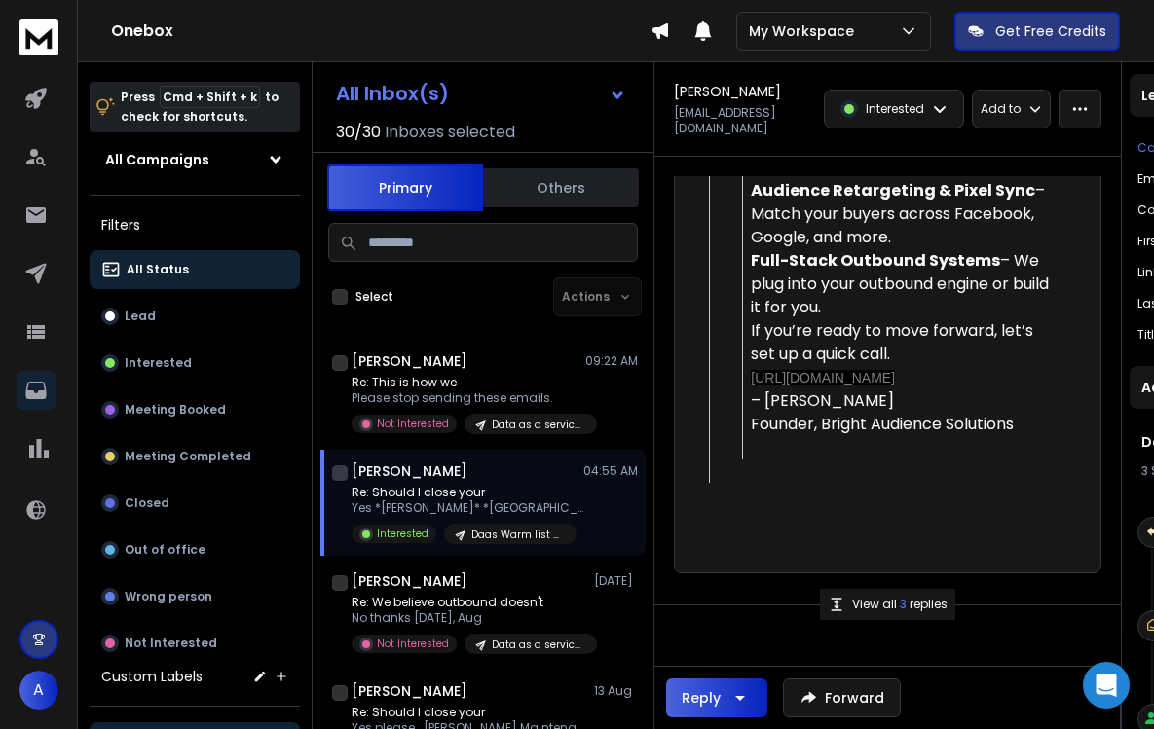
click at [1031, 108] on div "Add to" at bounding box center [1011, 109] width 77 height 37
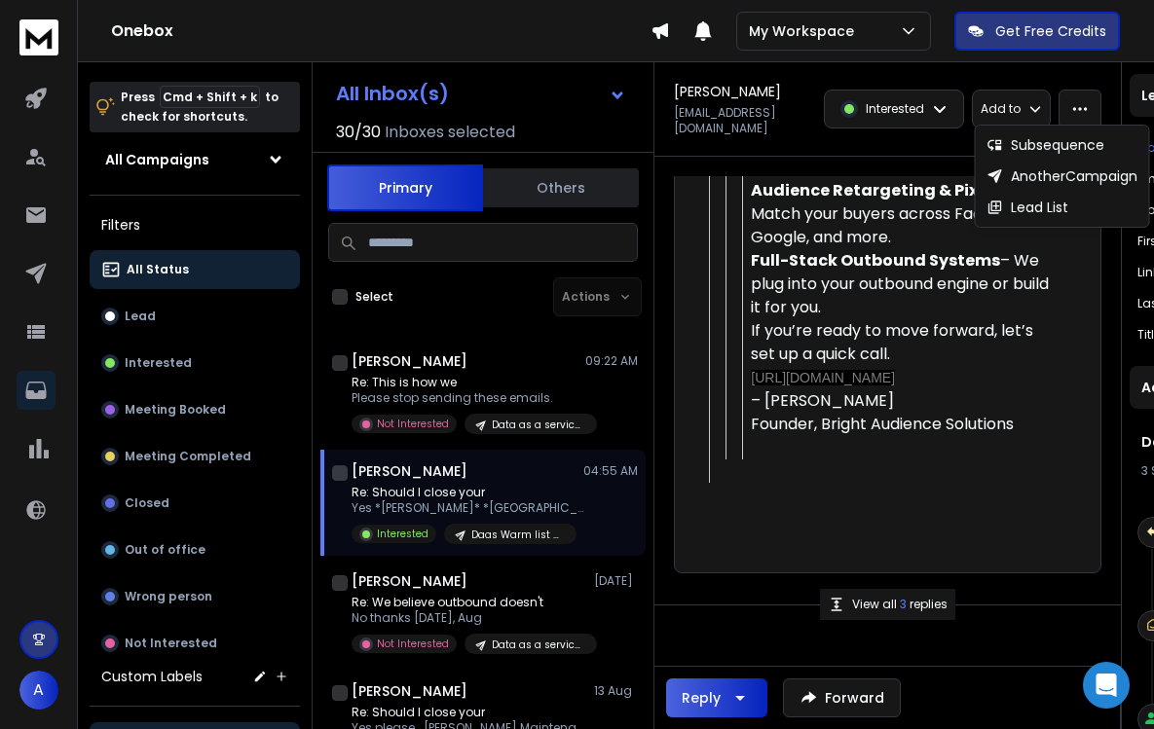
click at [1031, 108] on div "Add to" at bounding box center [1011, 109] width 77 height 37
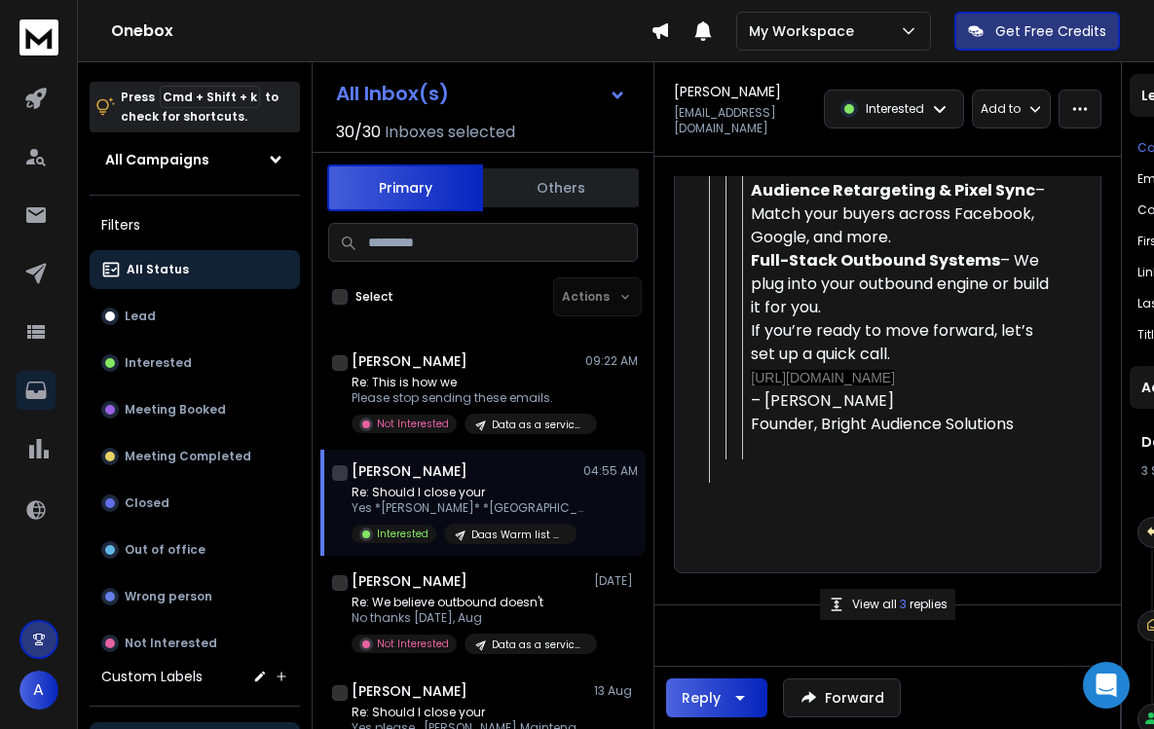
click at [1069, 112] on button "button" at bounding box center [1079, 109] width 43 height 39
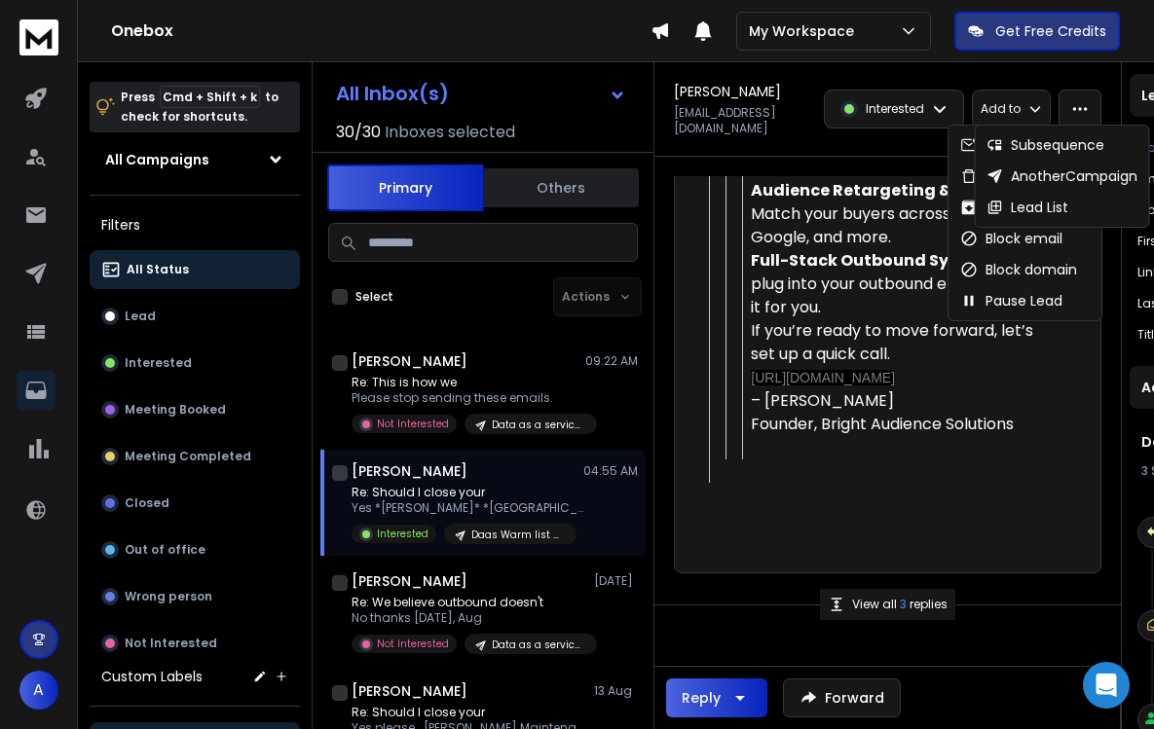
click at [1034, 106] on icon at bounding box center [1035, 109] width 14 height 14
click at [1034, 107] on icon at bounding box center [1035, 109] width 14 height 14
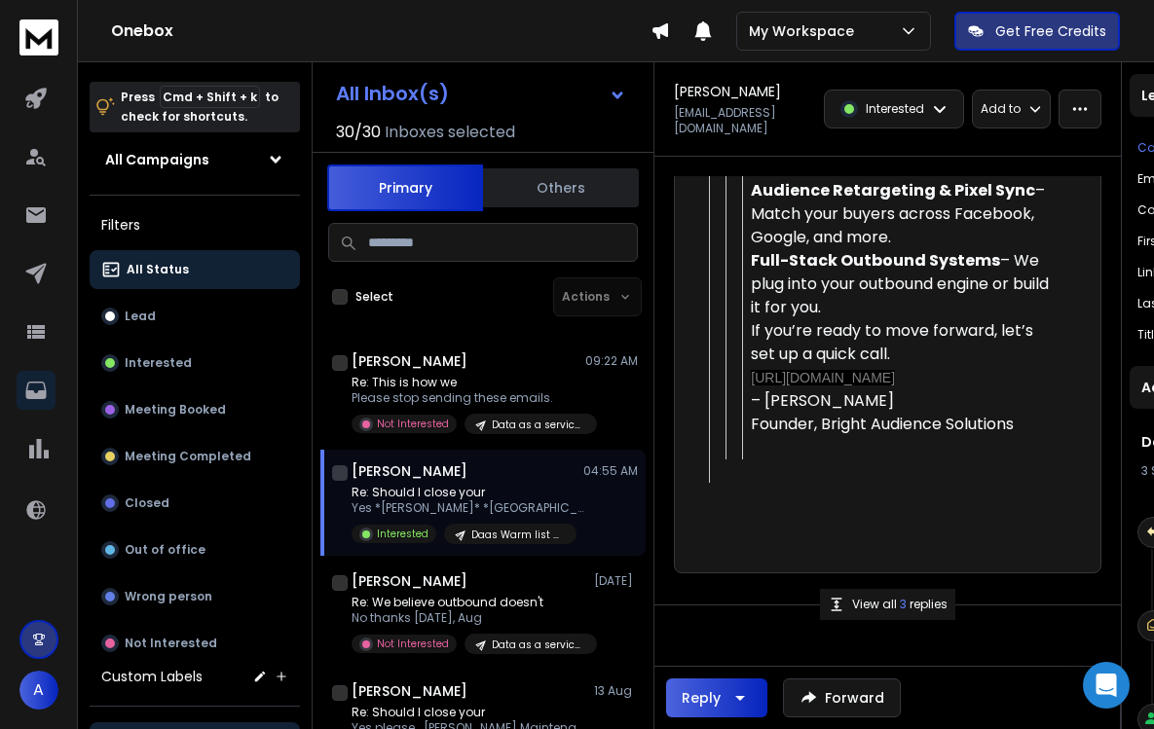
scroll to position [0, 7]
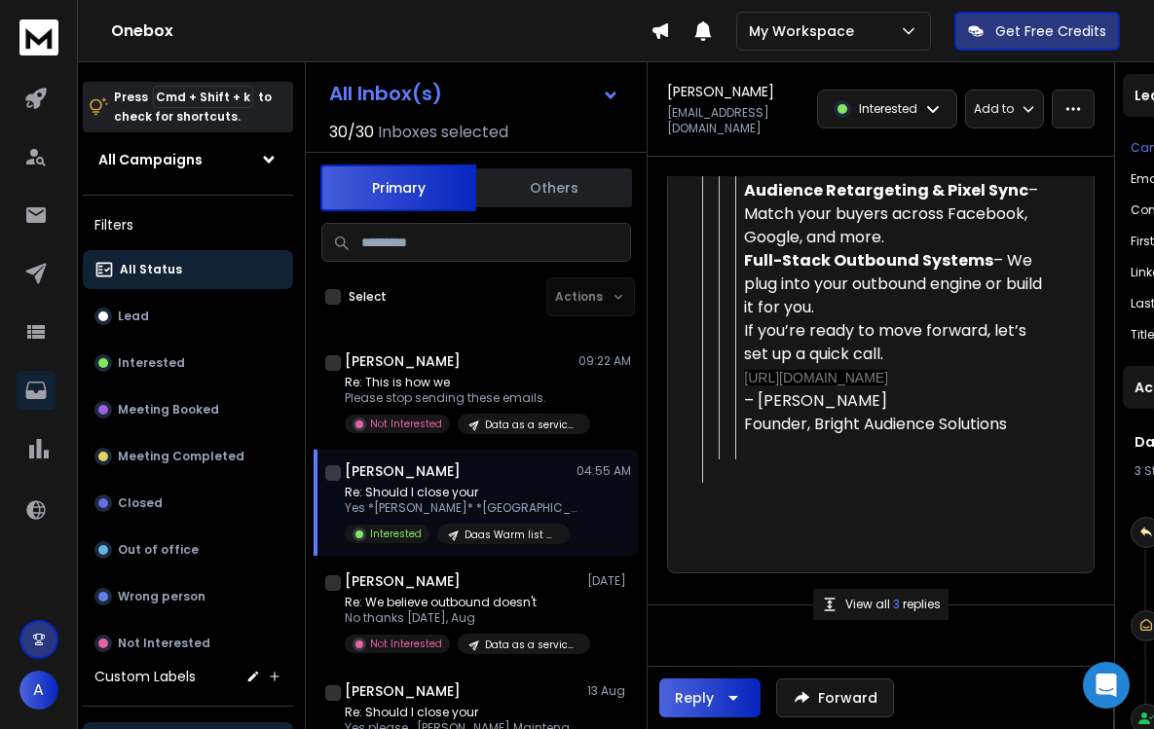
click at [956, 106] on div "Interested" at bounding box center [887, 109] width 138 height 37
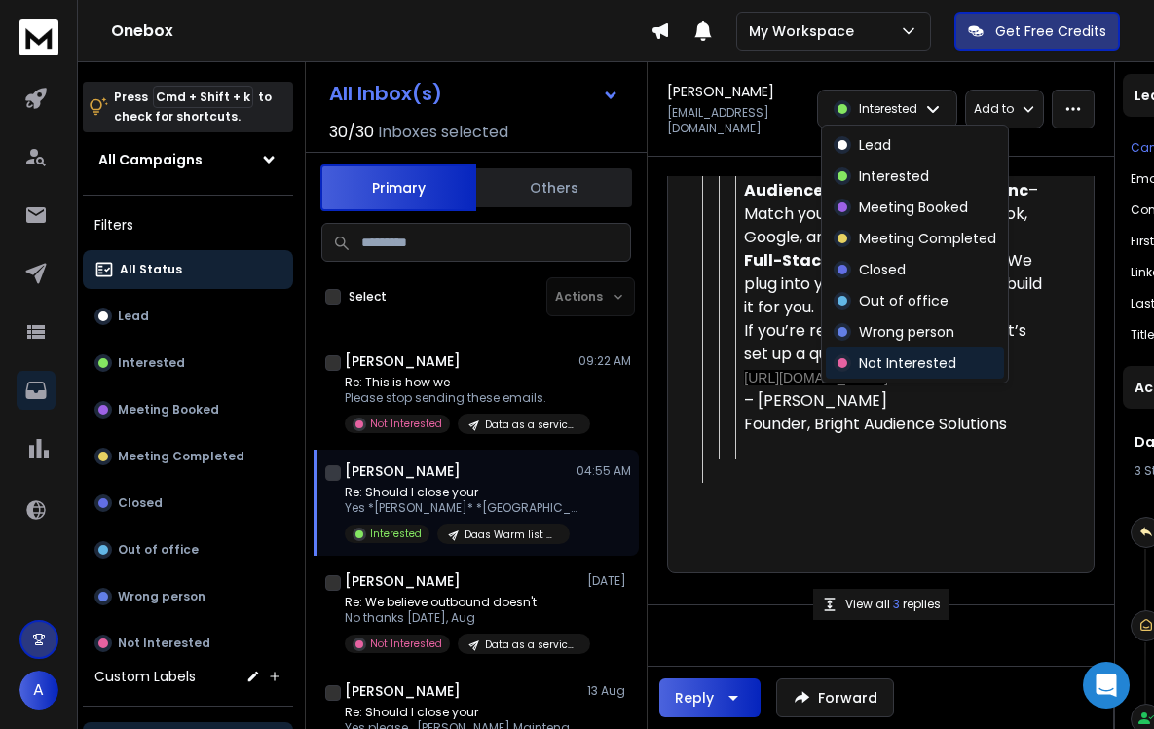
click at [906, 366] on p "Not Interested" at bounding box center [907, 362] width 97 height 19
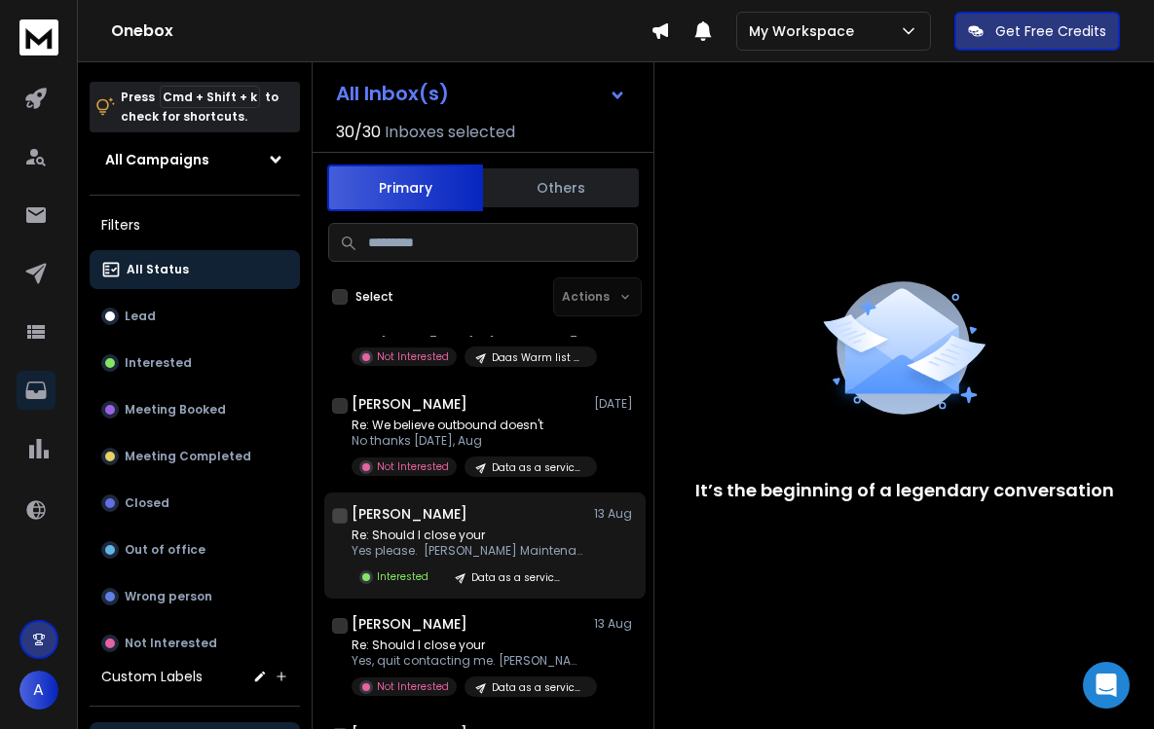
scroll to position [248, 0]
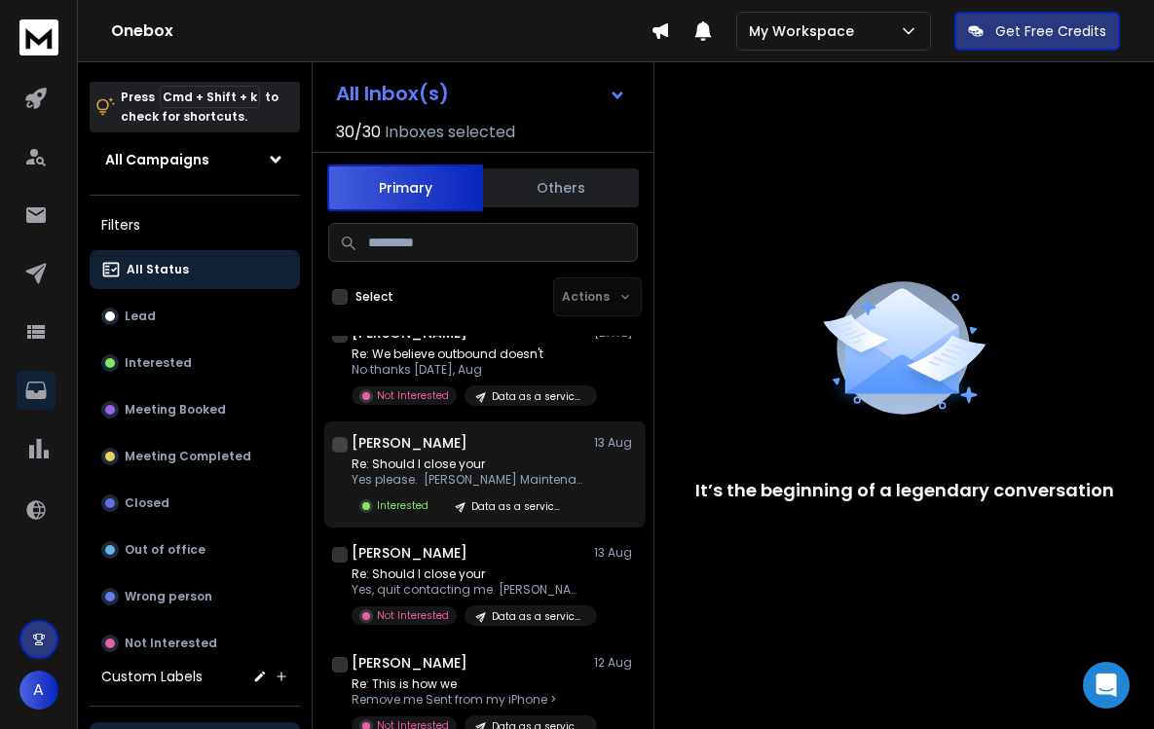
click at [513, 462] on p "Re: Should I close your" at bounding box center [468, 465] width 234 height 16
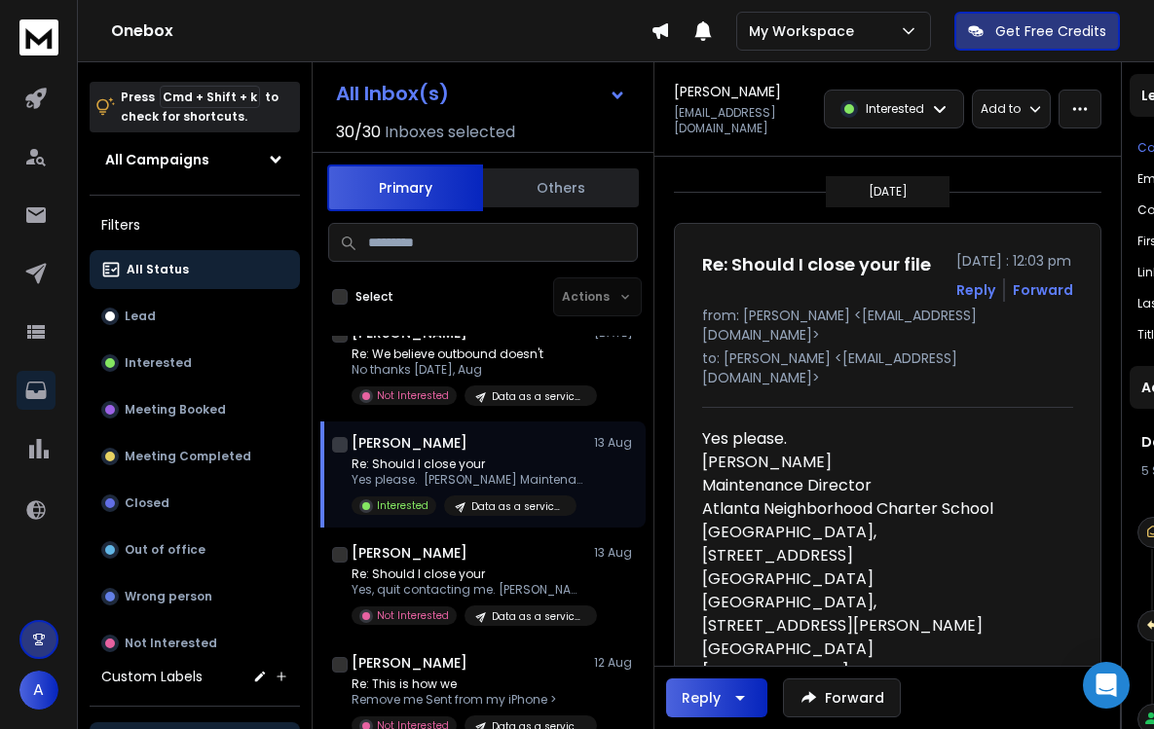
click at [944, 109] on div "Interested" at bounding box center [894, 109] width 138 height 37
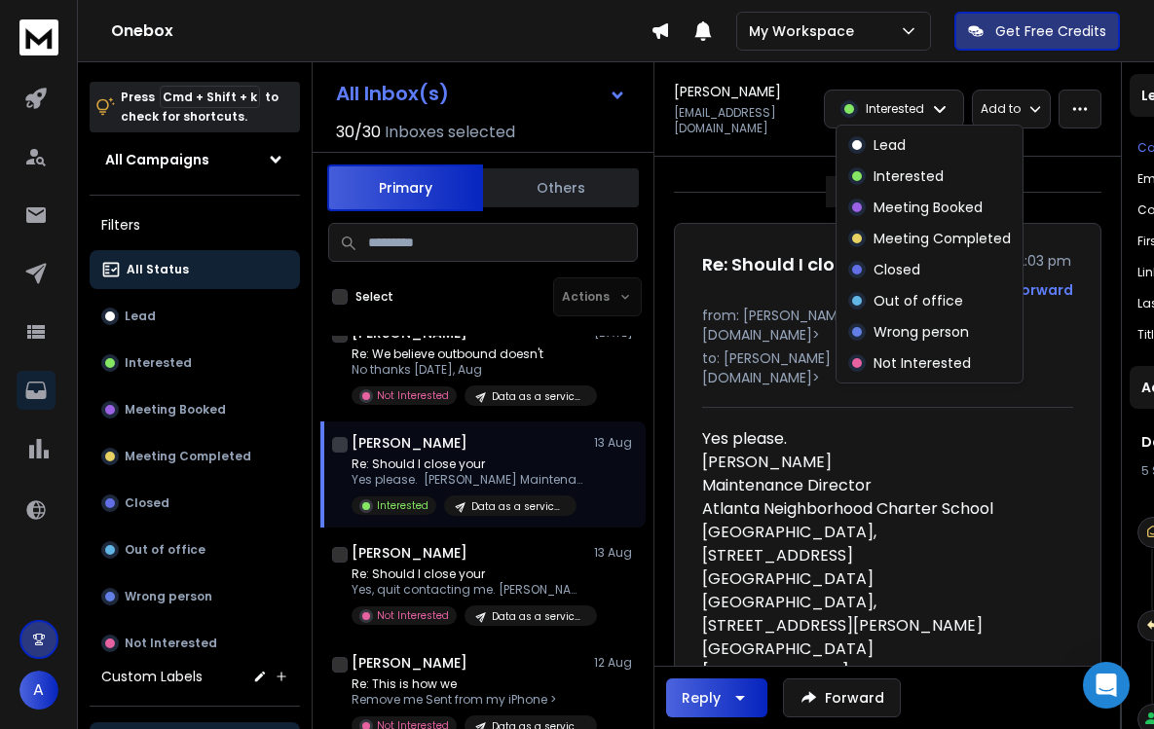
click at [962, 105] on div "Interested" at bounding box center [894, 109] width 138 height 37
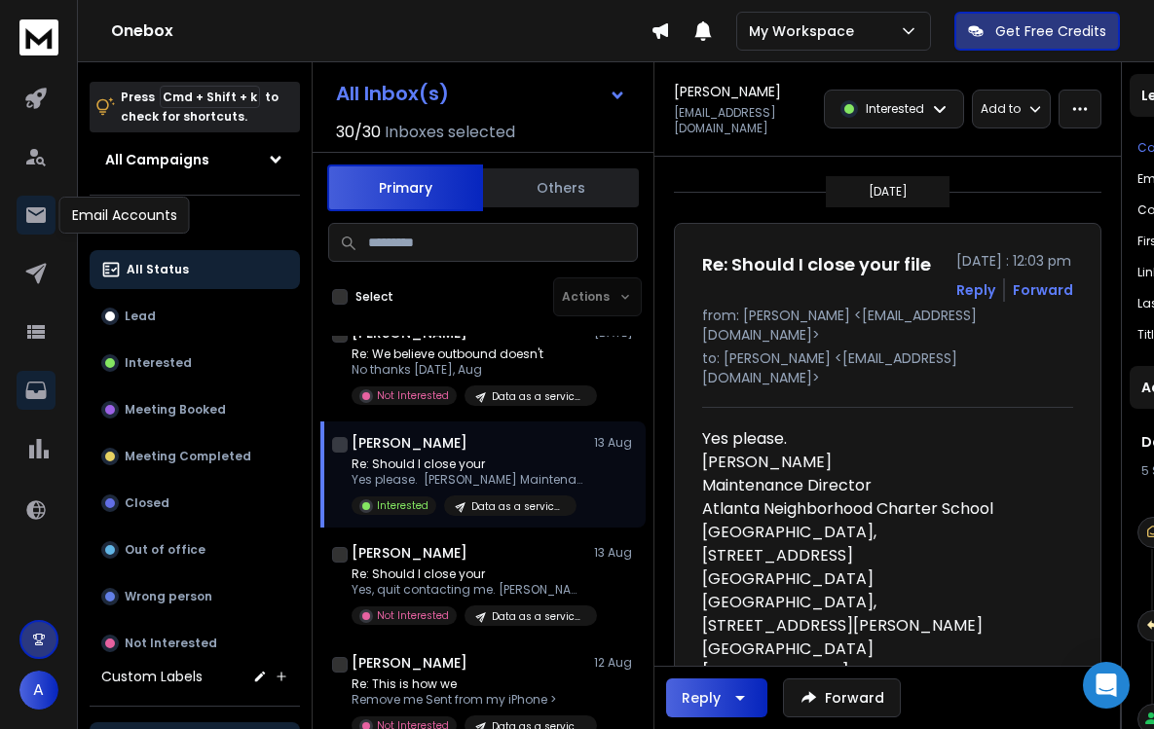
click at [28, 218] on icon at bounding box center [35, 215] width 19 height 16
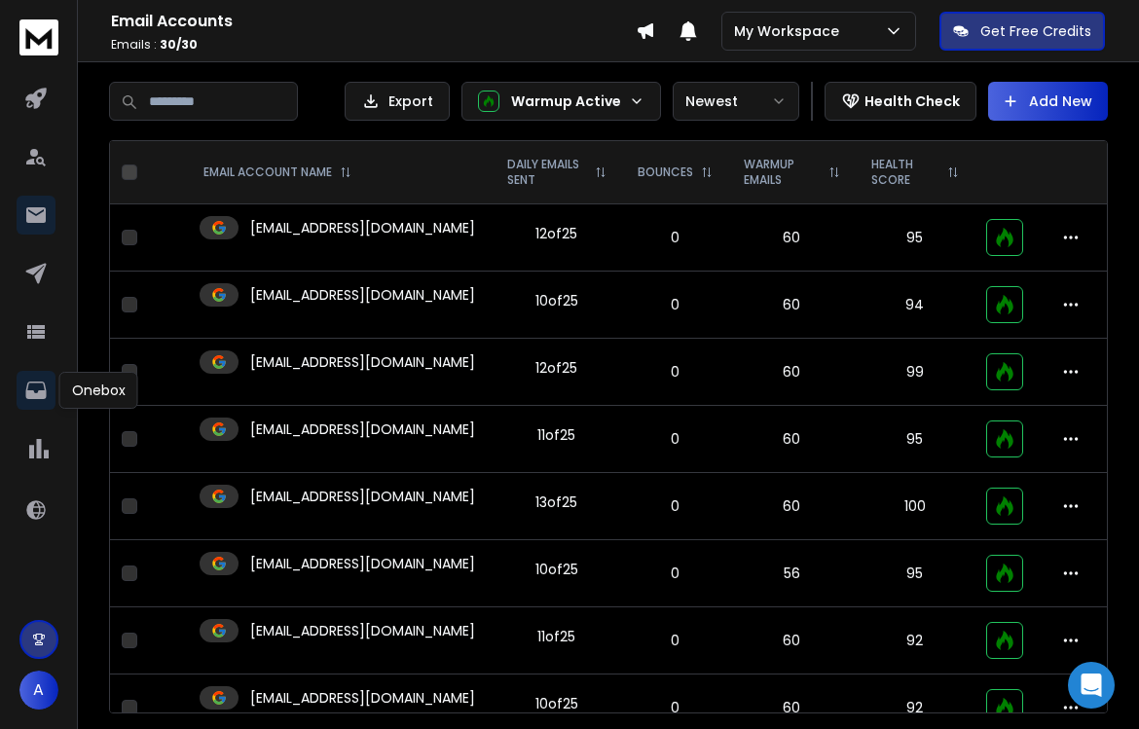
click at [35, 383] on icon at bounding box center [35, 391] width 20 height 18
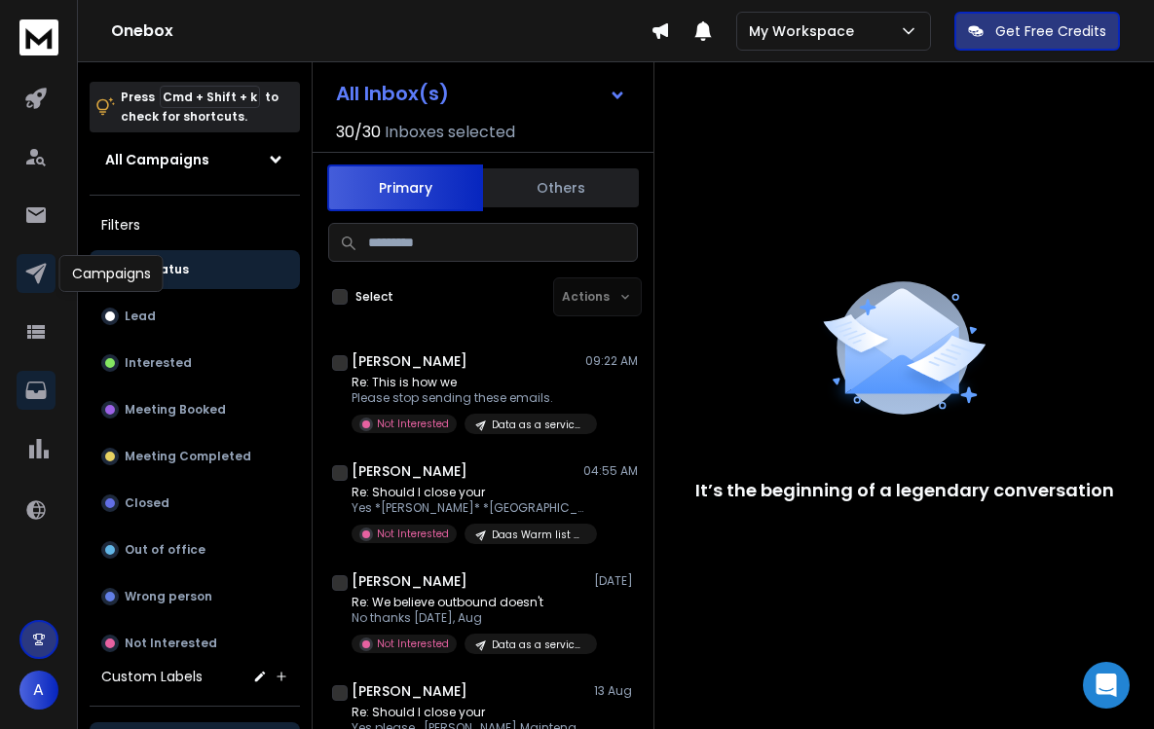
click at [40, 277] on icon at bounding box center [35, 273] width 23 height 23
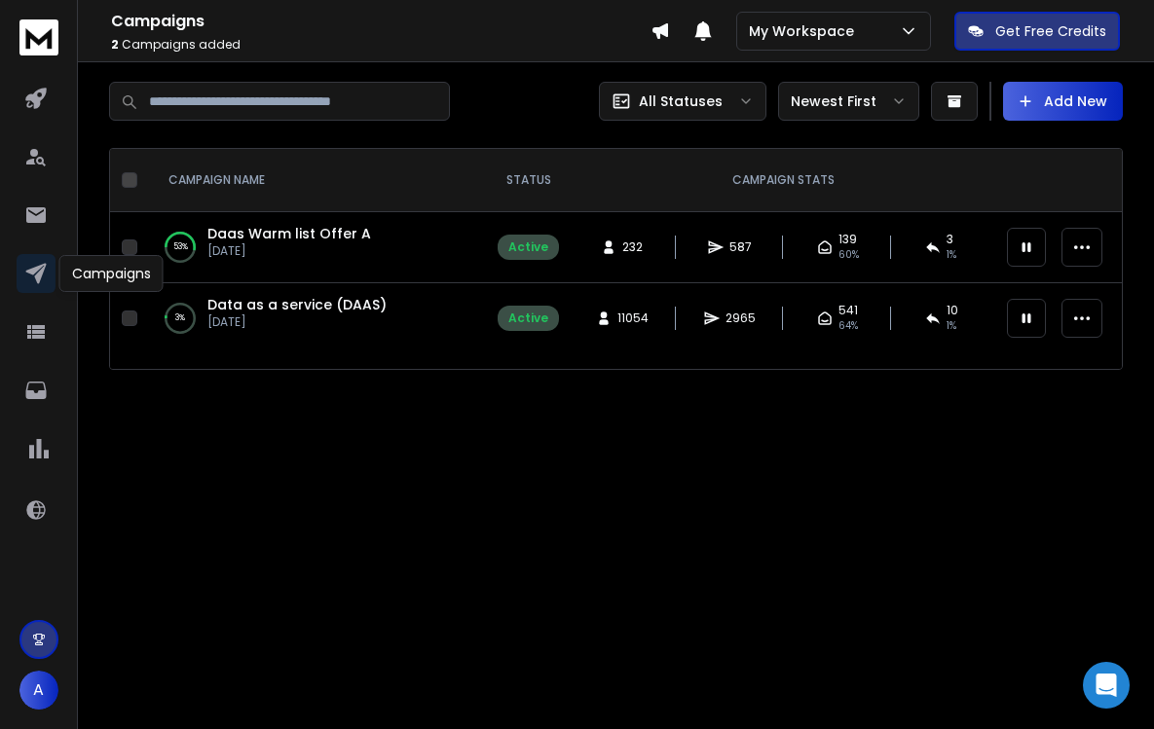
click at [1097, 316] on button "button" at bounding box center [1081, 318] width 41 height 39
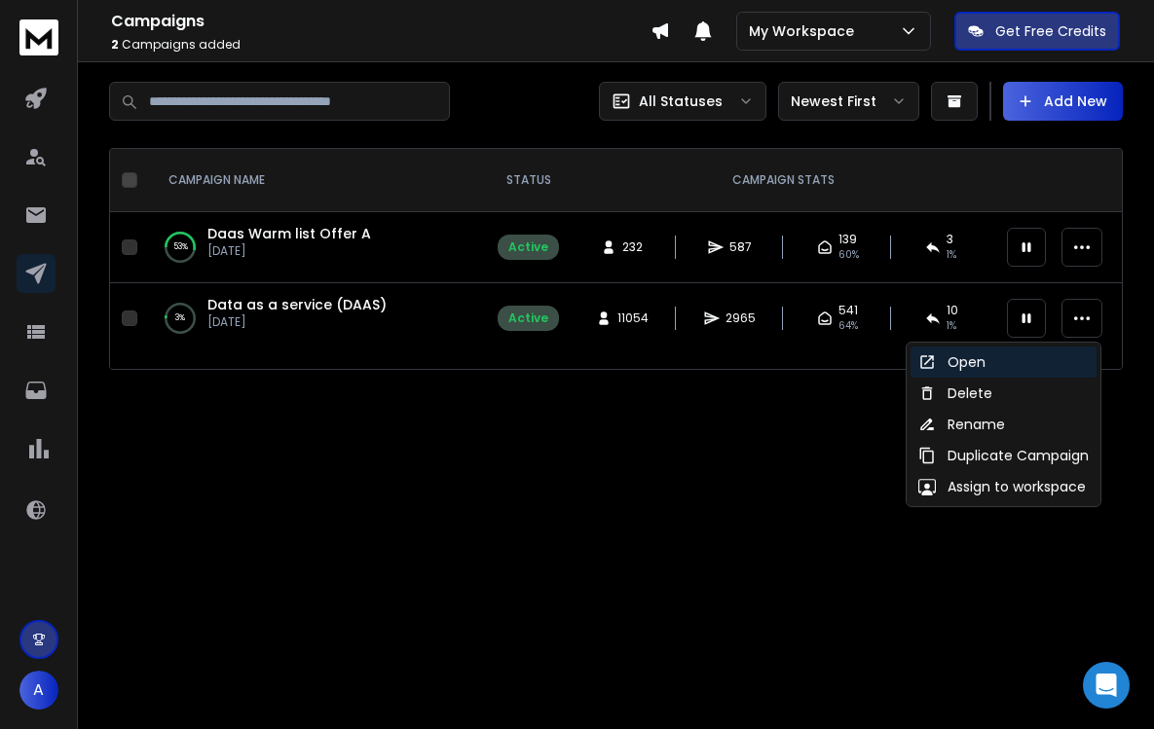
click at [925, 361] on icon at bounding box center [927, 362] width 18 height 18
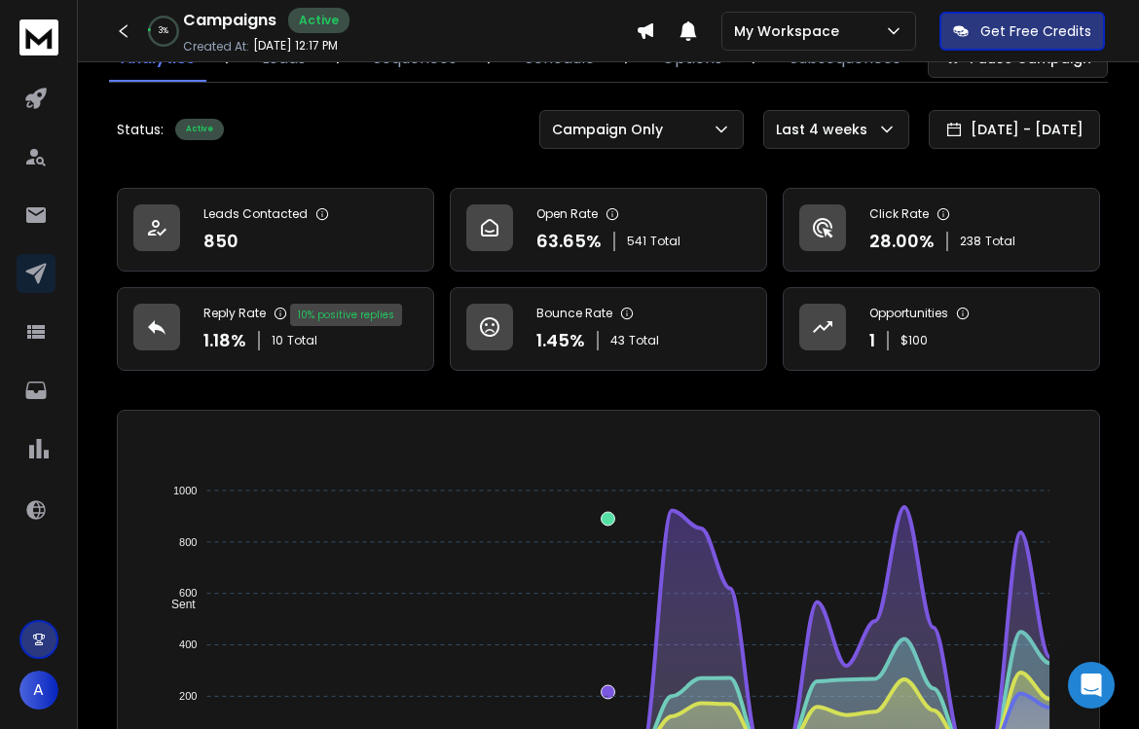
scroll to position [81, 0]
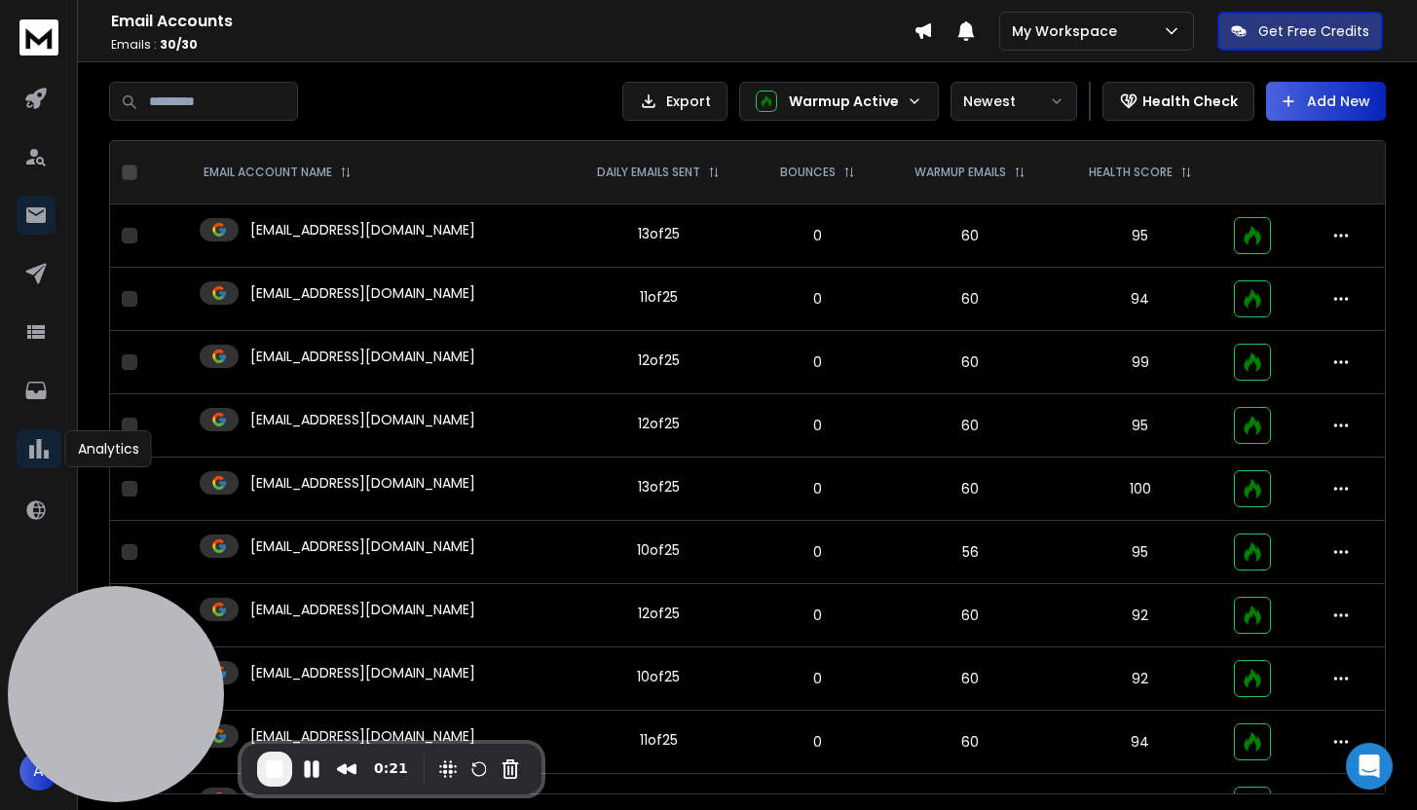
click at [49, 454] on icon at bounding box center [38, 448] width 29 height 29
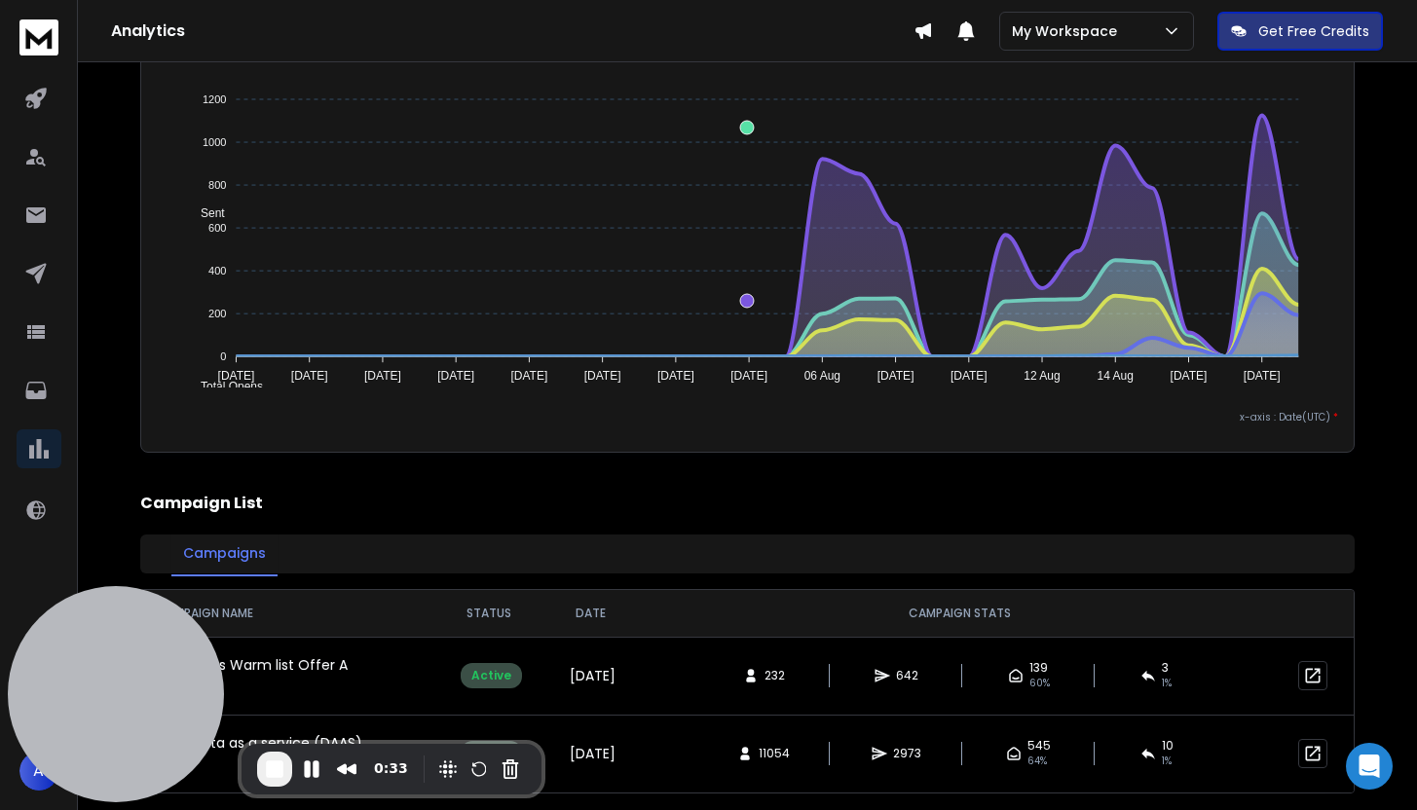
scroll to position [368, 0]
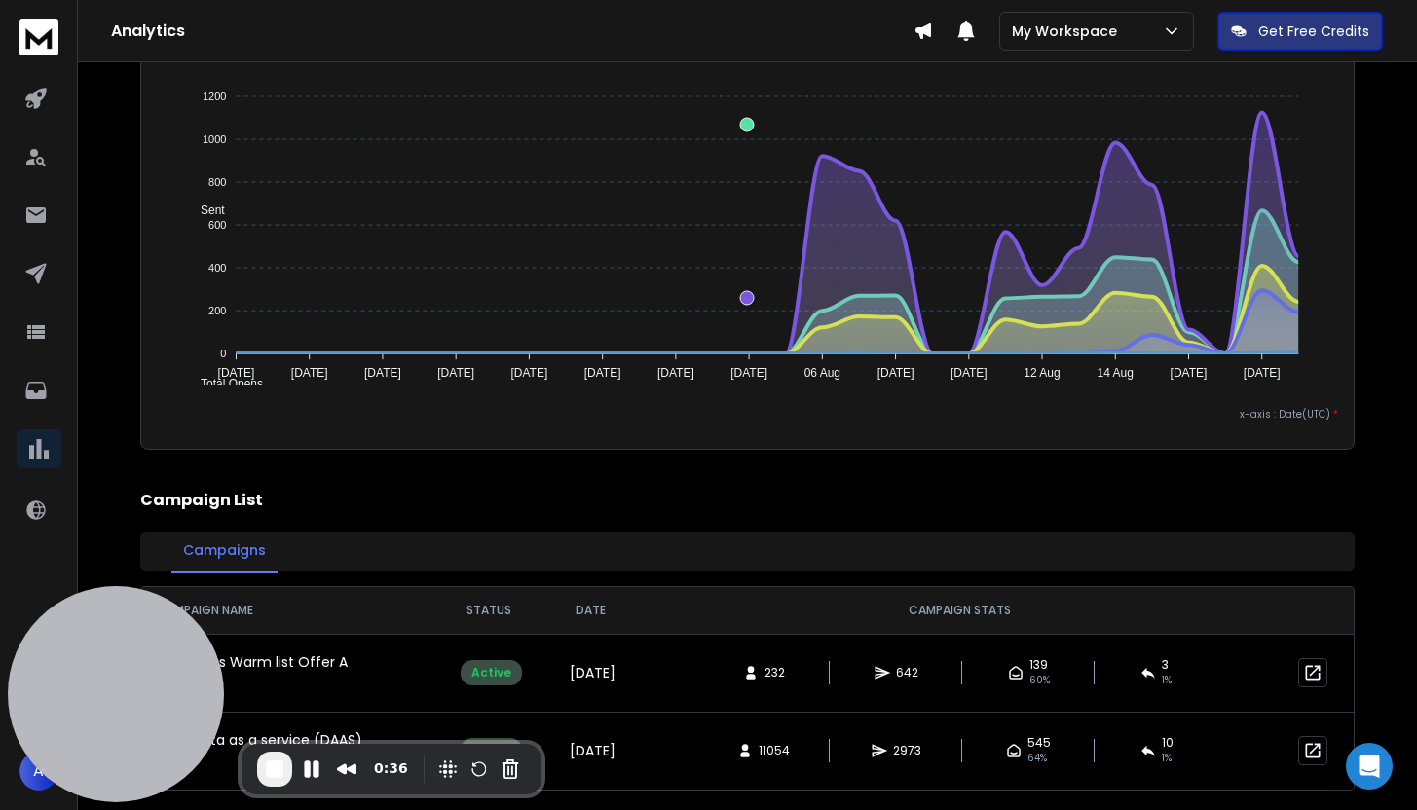
click at [1138, 728] on icon at bounding box center [1312, 750] width 19 height 19
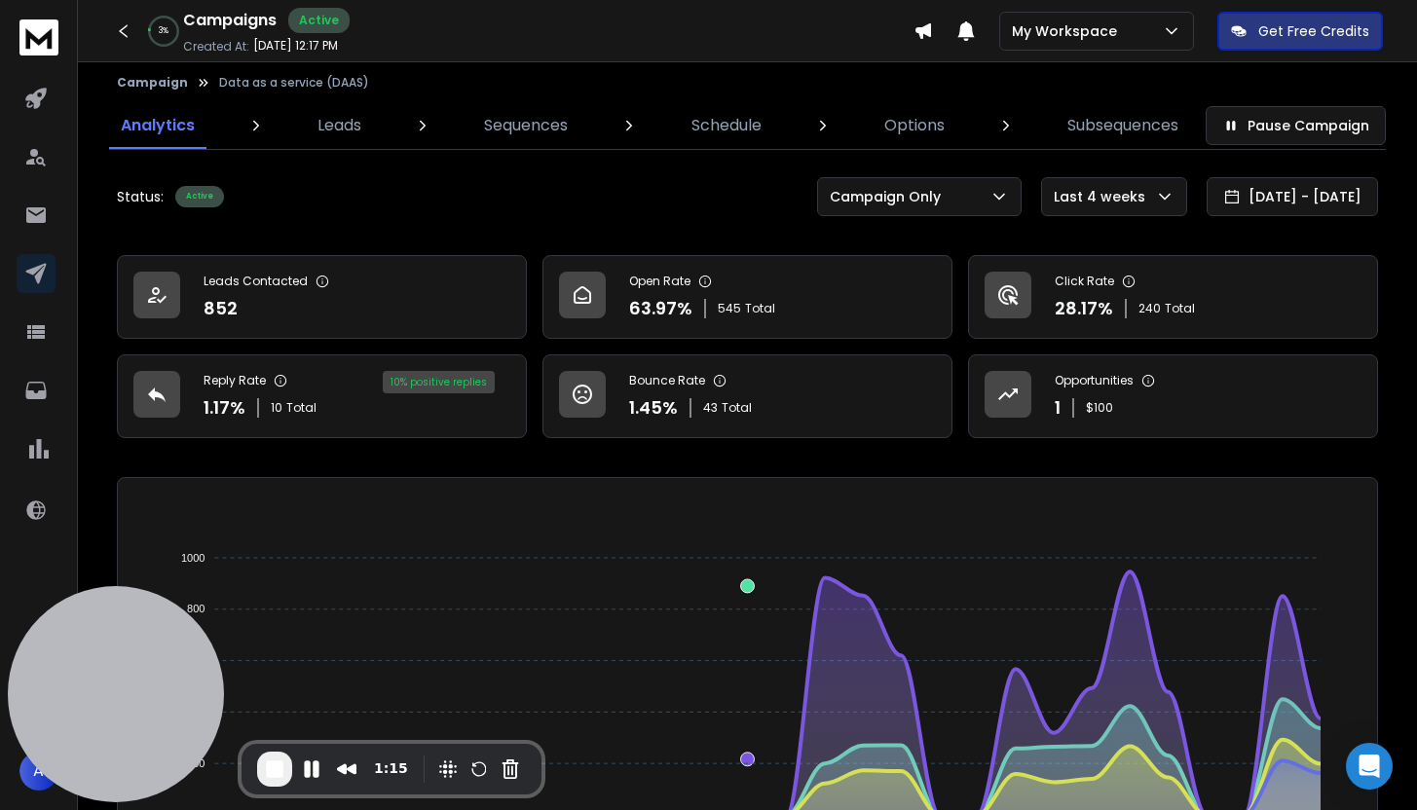
scroll to position [32, 0]
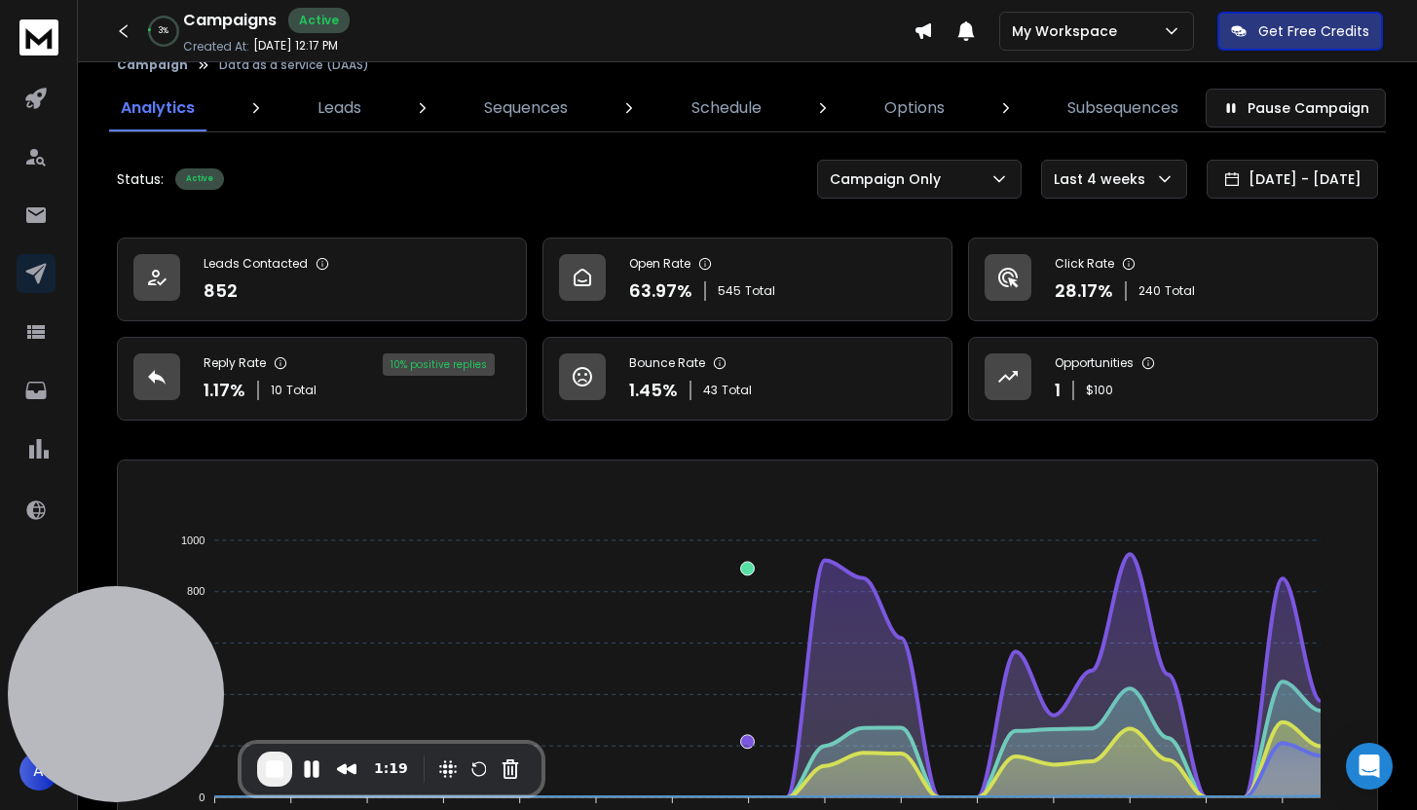
click at [279, 787] on div "1:19" at bounding box center [391, 769] width 300 height 51
click at [277, 776] on span "End Recording" at bounding box center [274, 769] width 23 height 23
